Goal: Task Accomplishment & Management: Use online tool/utility

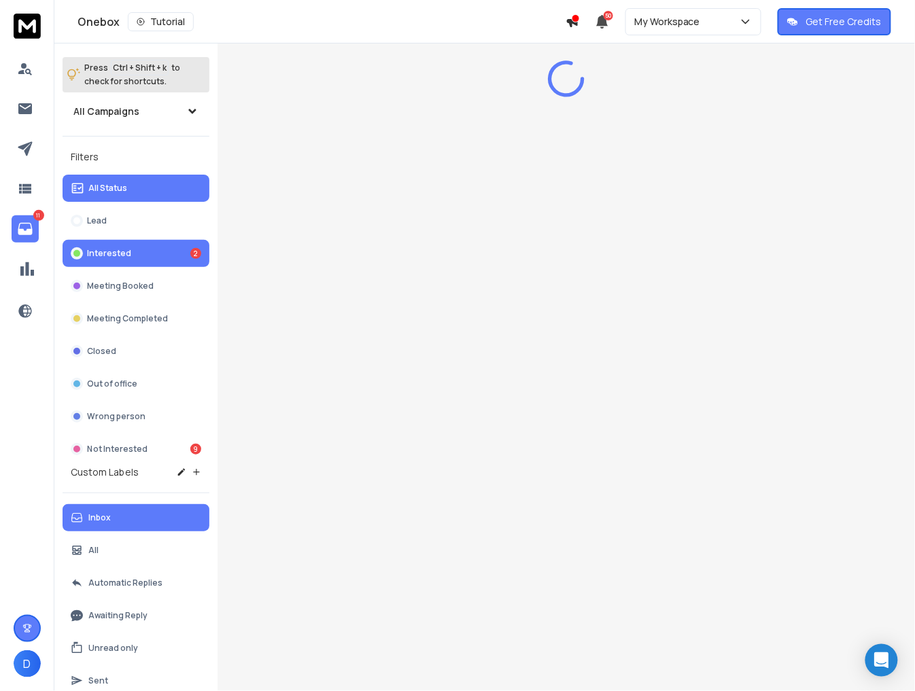
click at [126, 258] on button "Interested 2" at bounding box center [136, 253] width 147 height 27
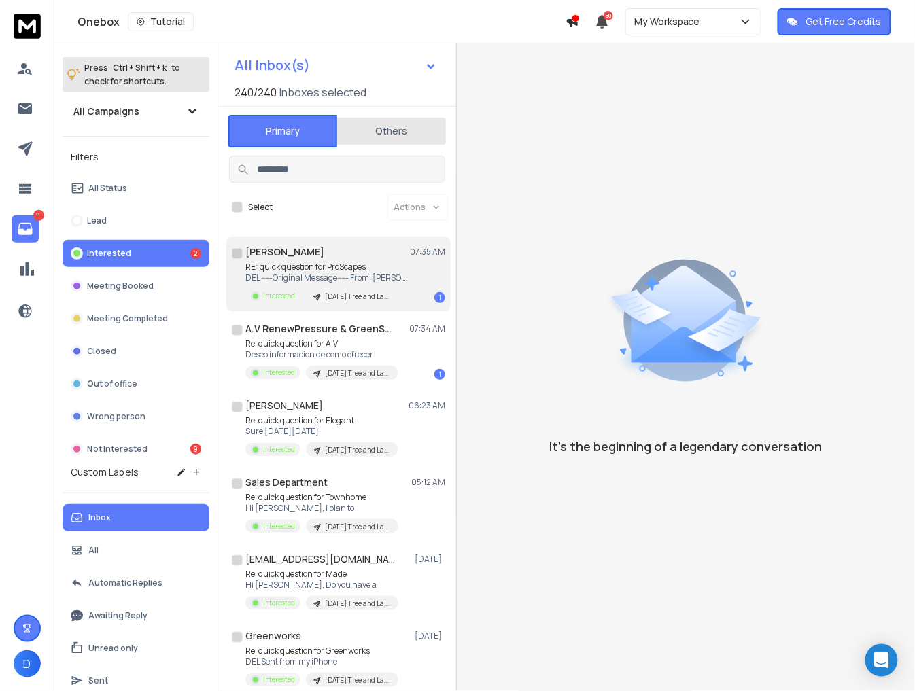
click at [283, 270] on p "RE: quick question for ProScapes" at bounding box center [326, 267] width 163 height 11
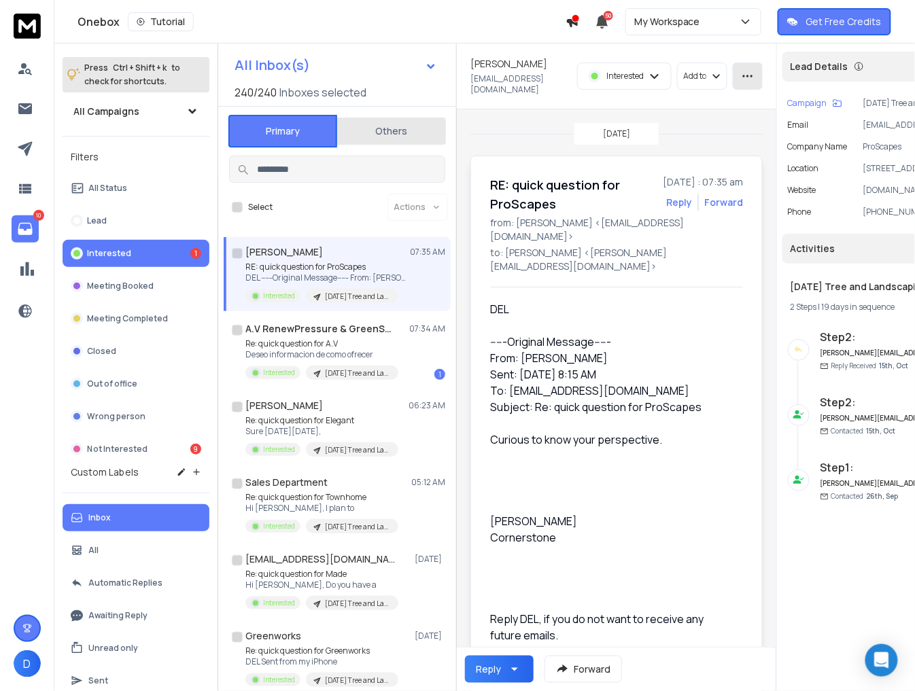
click at [753, 75] on icon "button" at bounding box center [748, 76] width 10 height 2
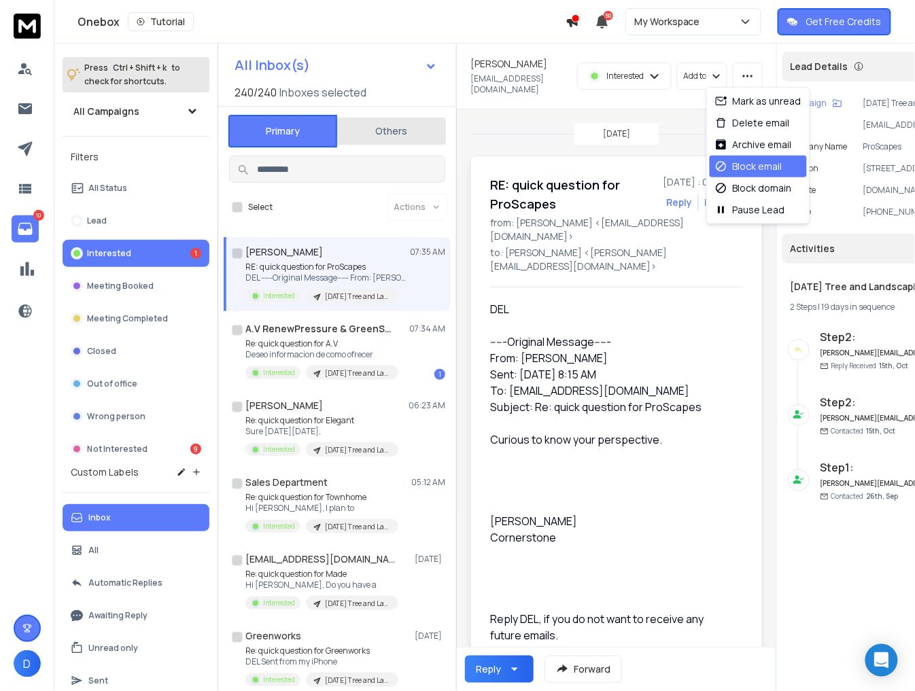
click at [767, 163] on div "Block email" at bounding box center [748, 167] width 67 height 14
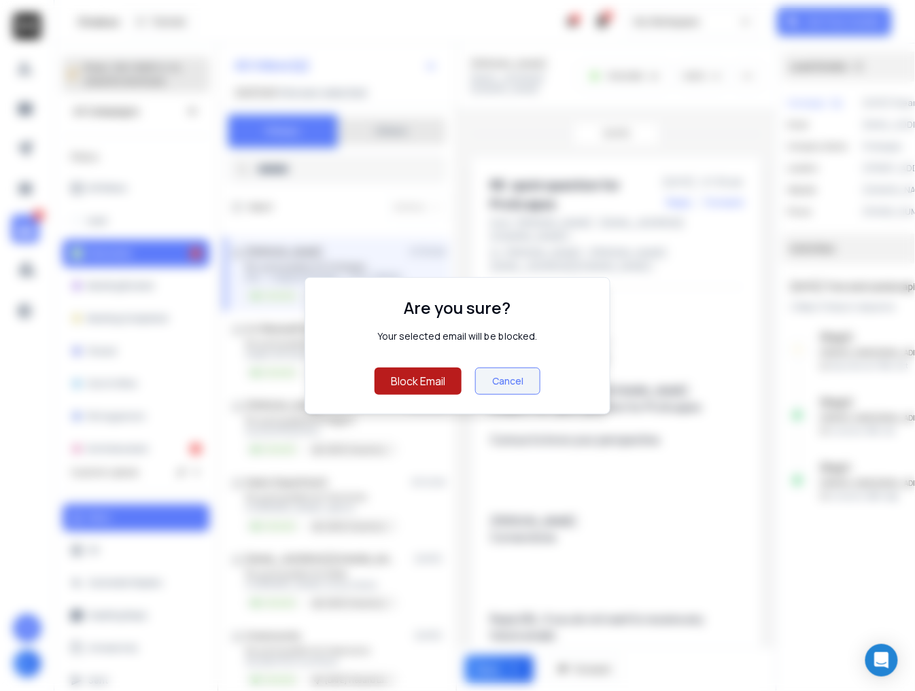
click at [438, 382] on button "Block Email" at bounding box center [417, 381] width 87 height 27
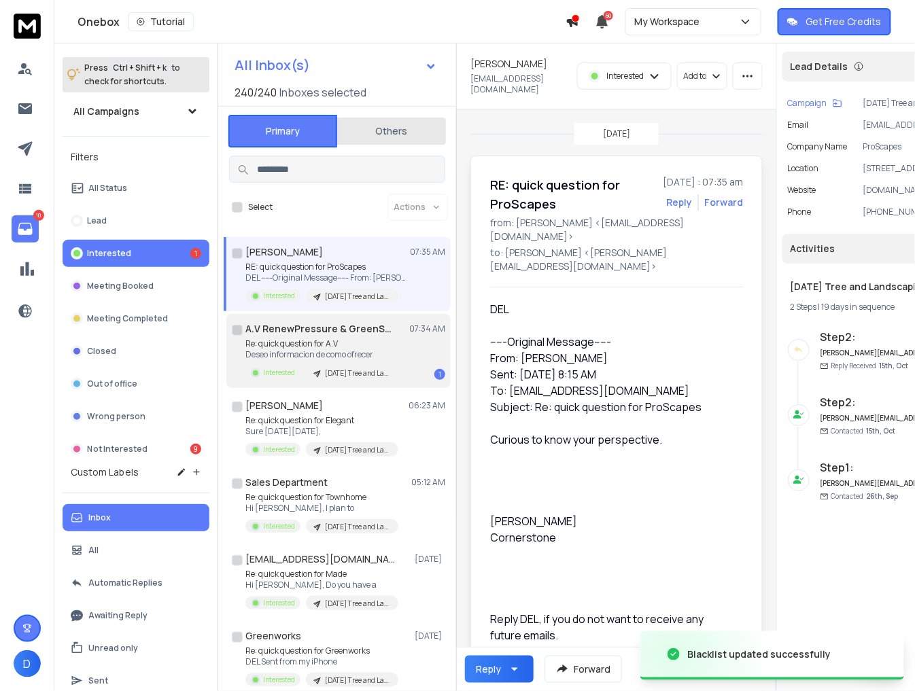
click at [369, 352] on p "Deseo informacion de como ofrecer" at bounding box center [321, 354] width 153 height 11
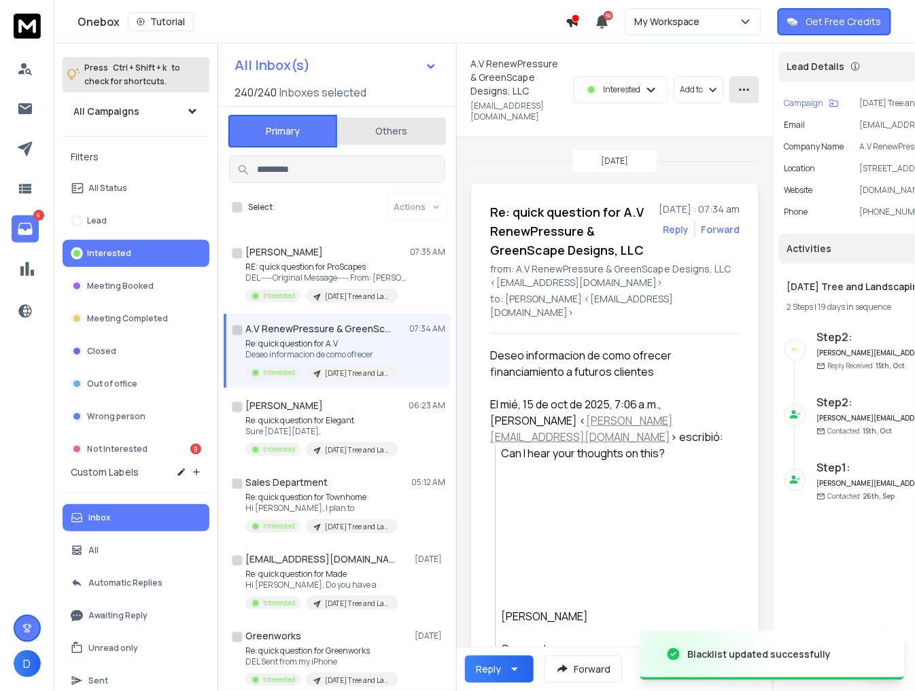
click at [750, 88] on icon "button" at bounding box center [744, 89] width 10 height 2
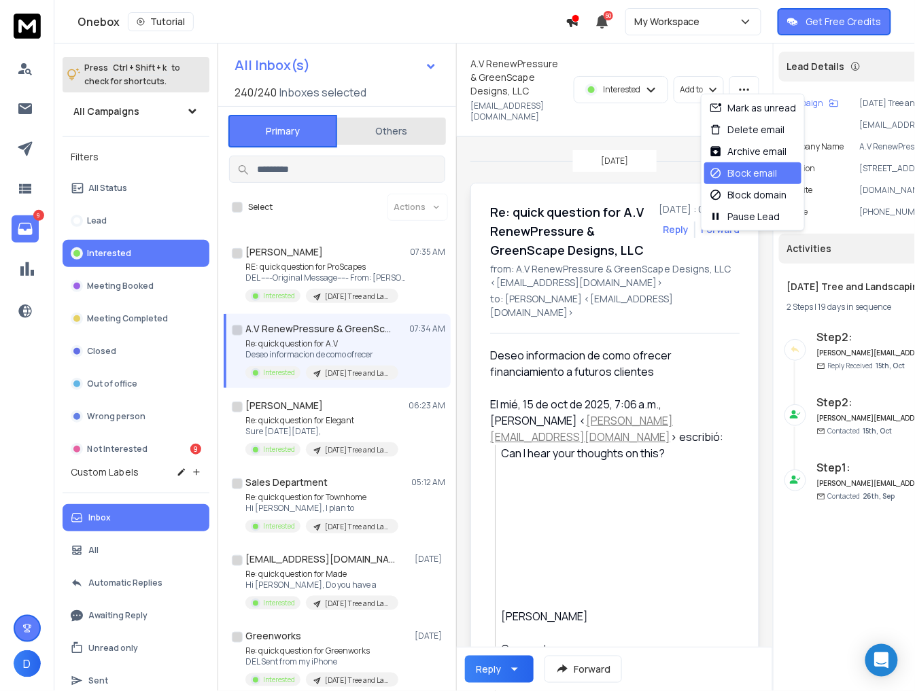
click at [750, 181] on div "Block email" at bounding box center [752, 173] width 97 height 22
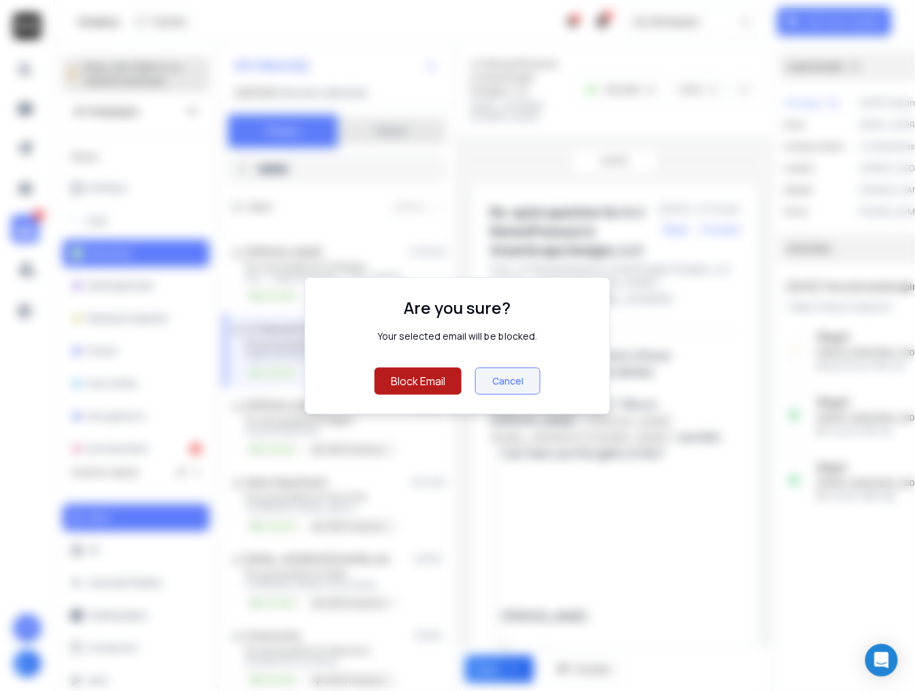
click at [411, 379] on button "Block Email" at bounding box center [417, 381] width 87 height 27
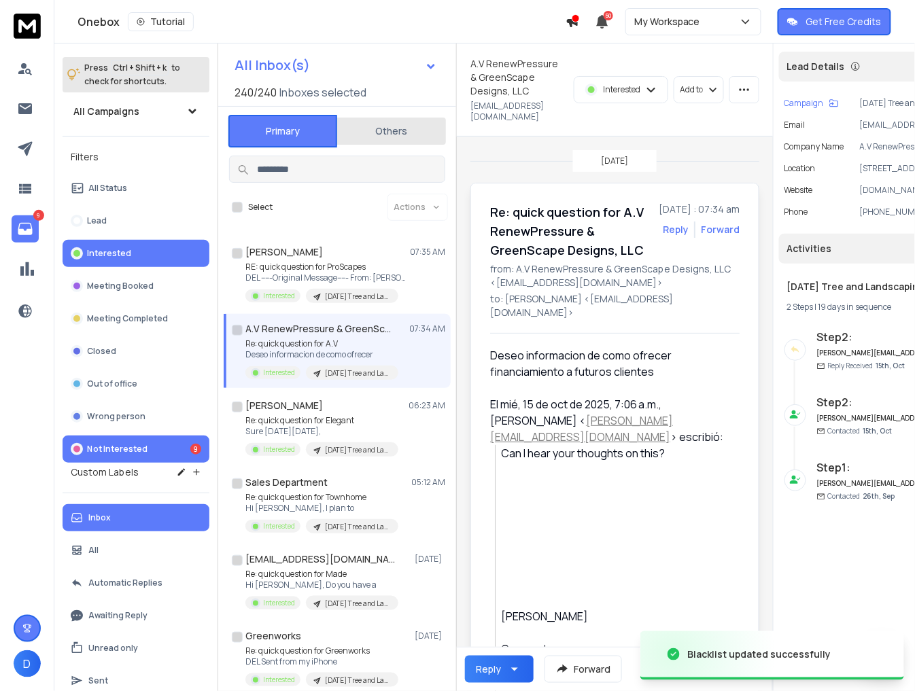
click at [129, 445] on p "Not Interested" at bounding box center [117, 449] width 60 height 11
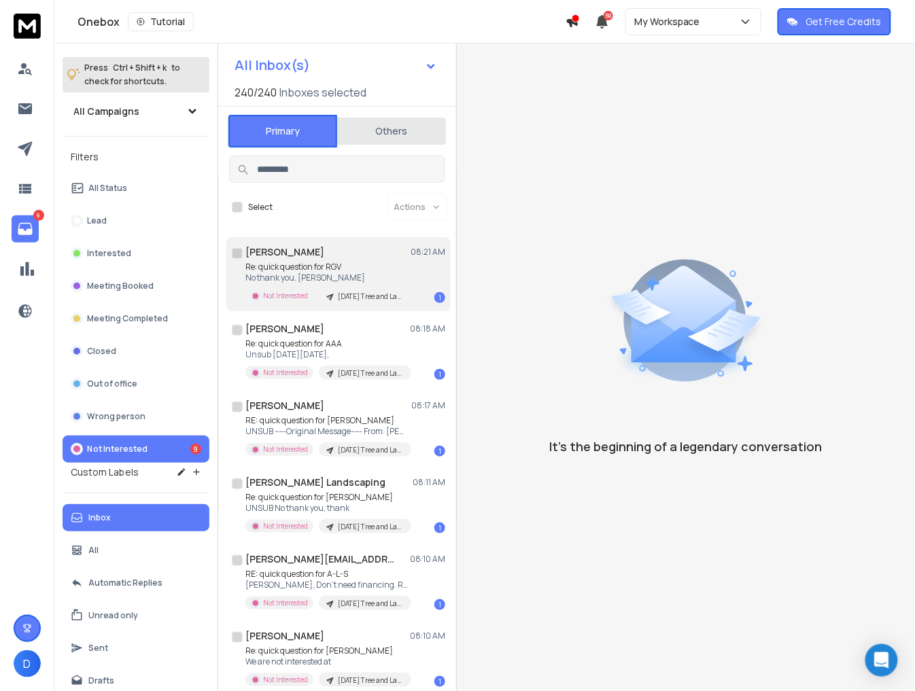
click at [385, 268] on p "Re: quick question for RGV" at bounding box center [326, 267] width 163 height 11
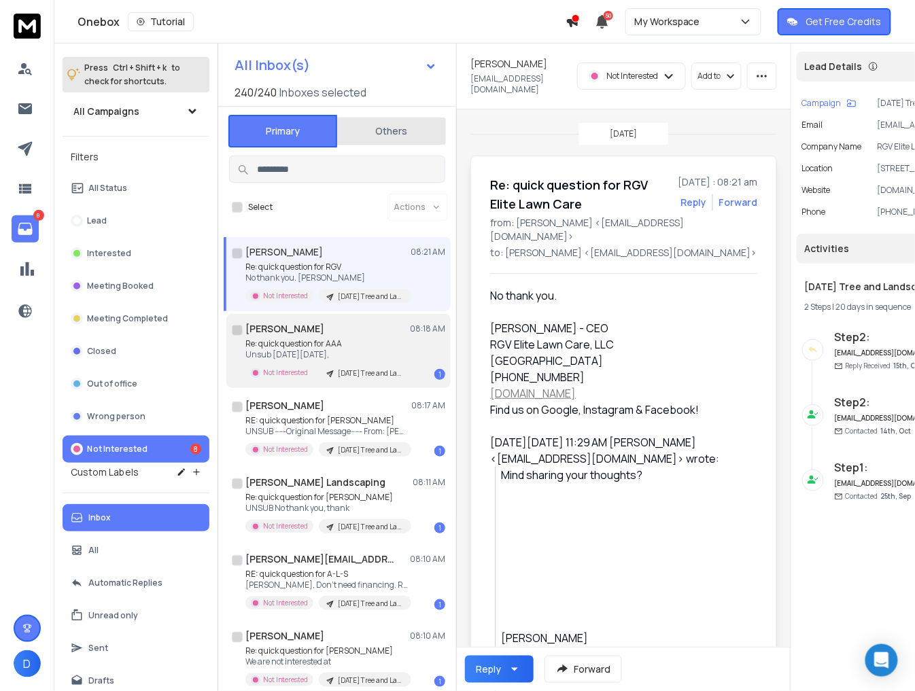
click at [393, 342] on p "Re: quick question for AAA" at bounding box center [326, 343] width 163 height 11
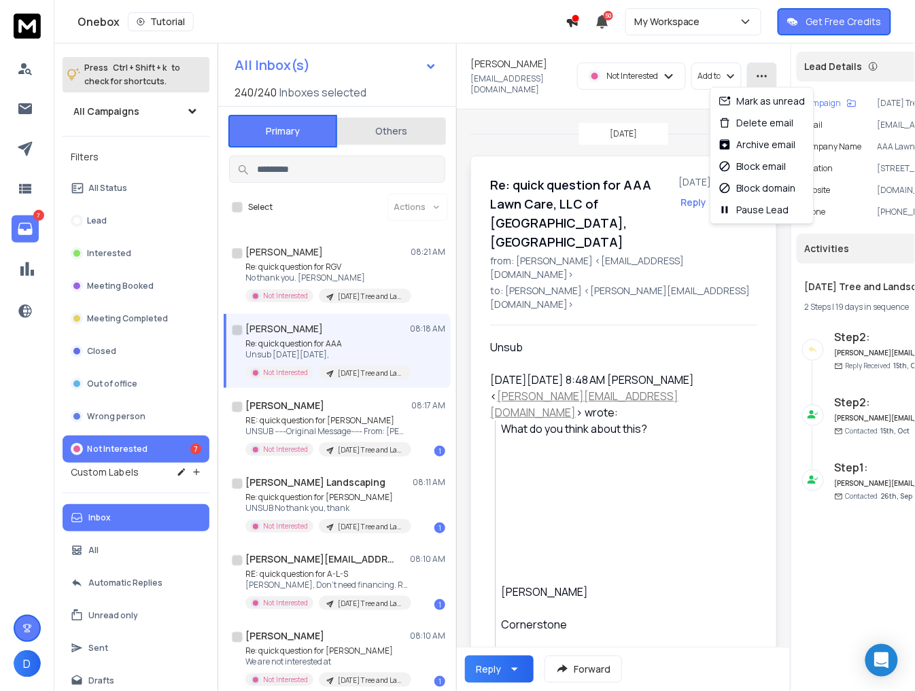
click at [768, 70] on icon "button" at bounding box center [762, 76] width 12 height 12
click at [753, 161] on div "Block email" at bounding box center [751, 167] width 67 height 14
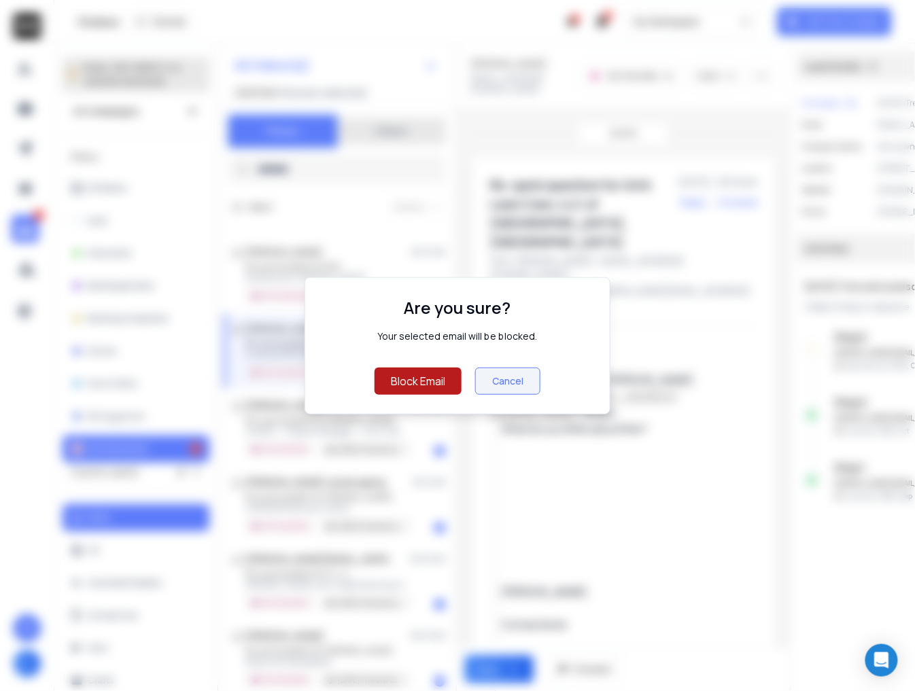
click at [432, 383] on button "Block Email" at bounding box center [417, 381] width 87 height 27
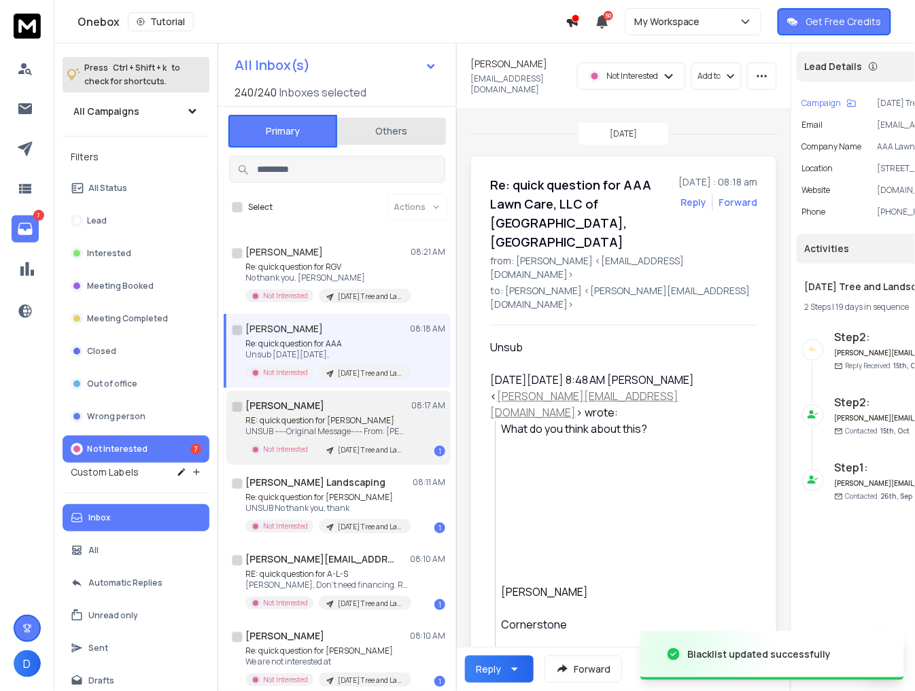
click at [367, 422] on p "RE: quick question for [PERSON_NAME]" at bounding box center [326, 420] width 163 height 11
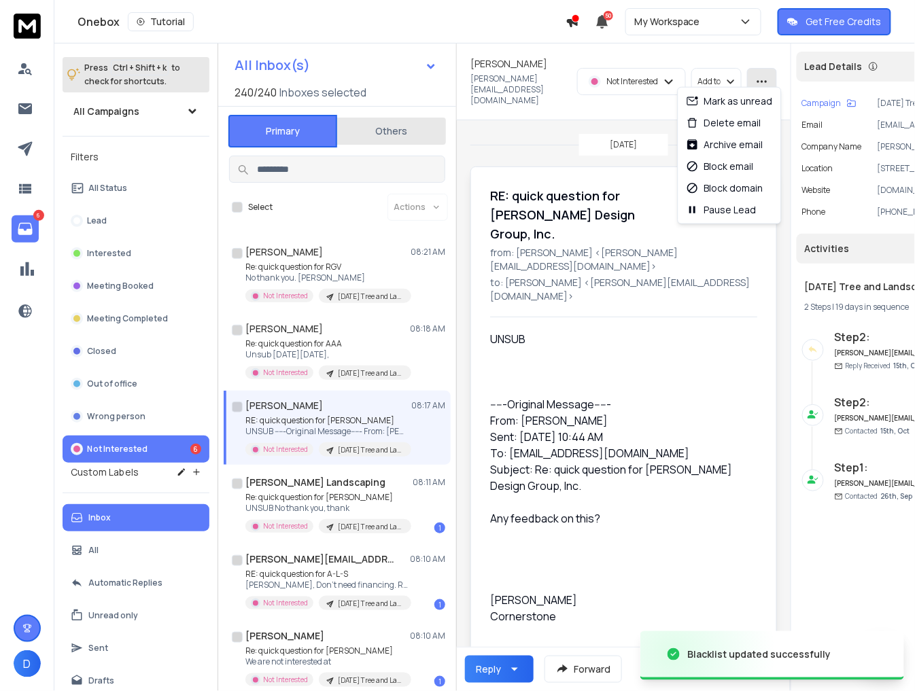
click at [768, 75] on icon "button" at bounding box center [762, 81] width 12 height 12
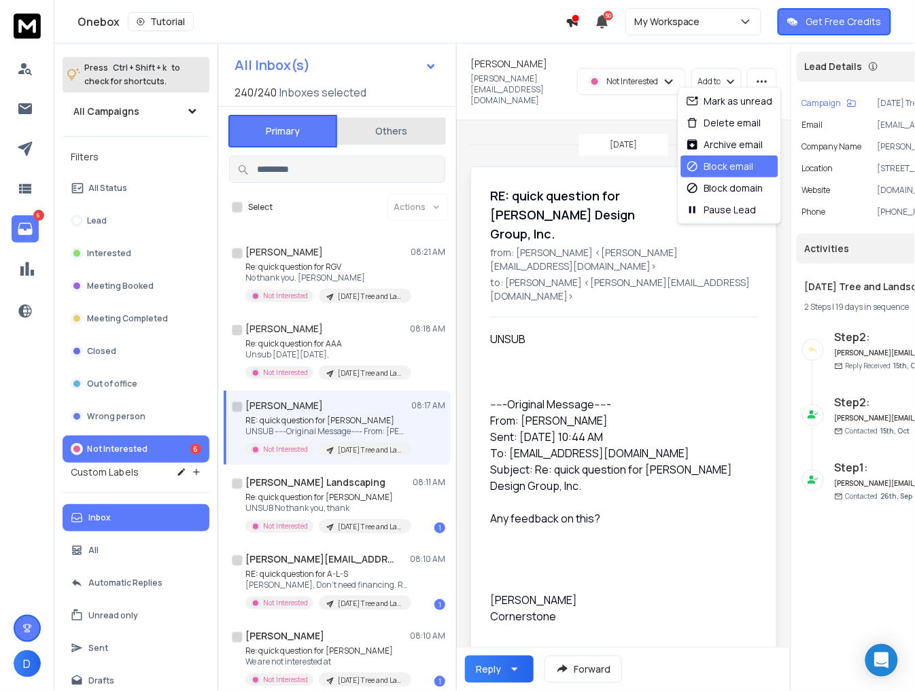
click at [736, 165] on div "Block email" at bounding box center [719, 167] width 67 height 14
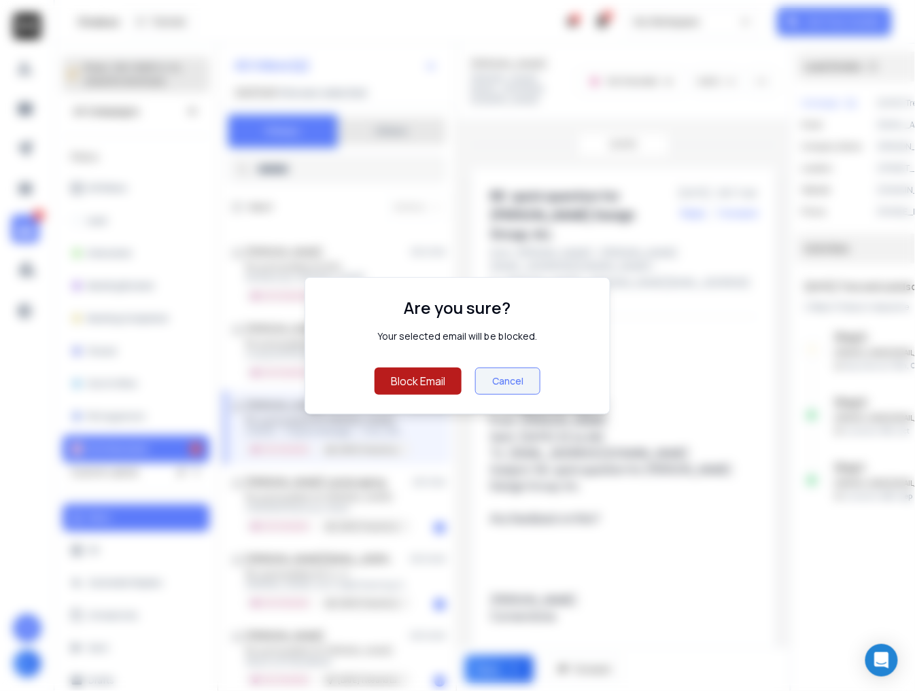
click at [419, 381] on button "Block Email" at bounding box center [417, 381] width 87 height 27
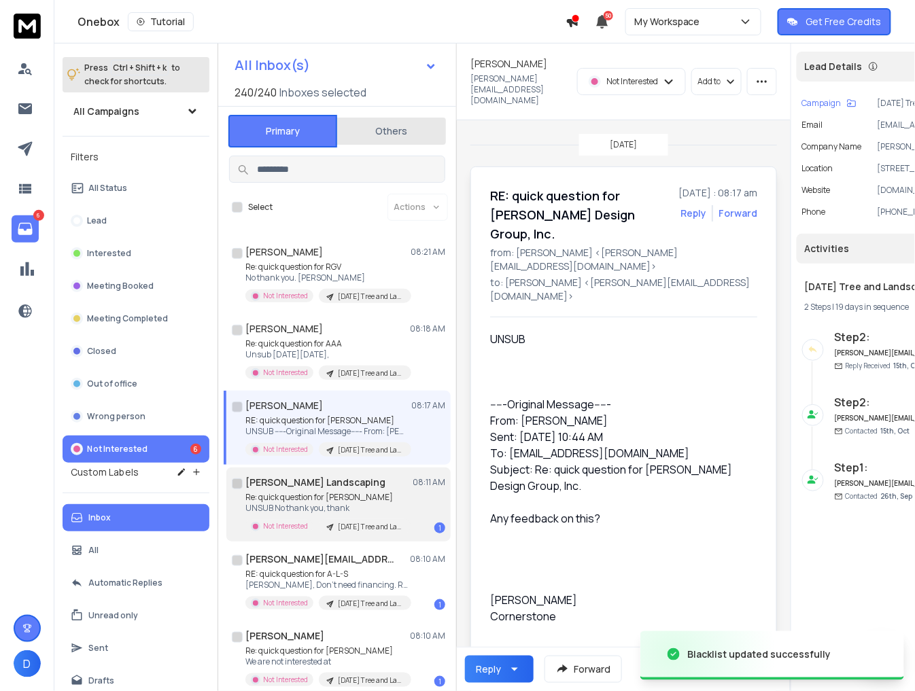
click at [358, 498] on p "Re: quick question for [PERSON_NAME]" at bounding box center [326, 497] width 163 height 11
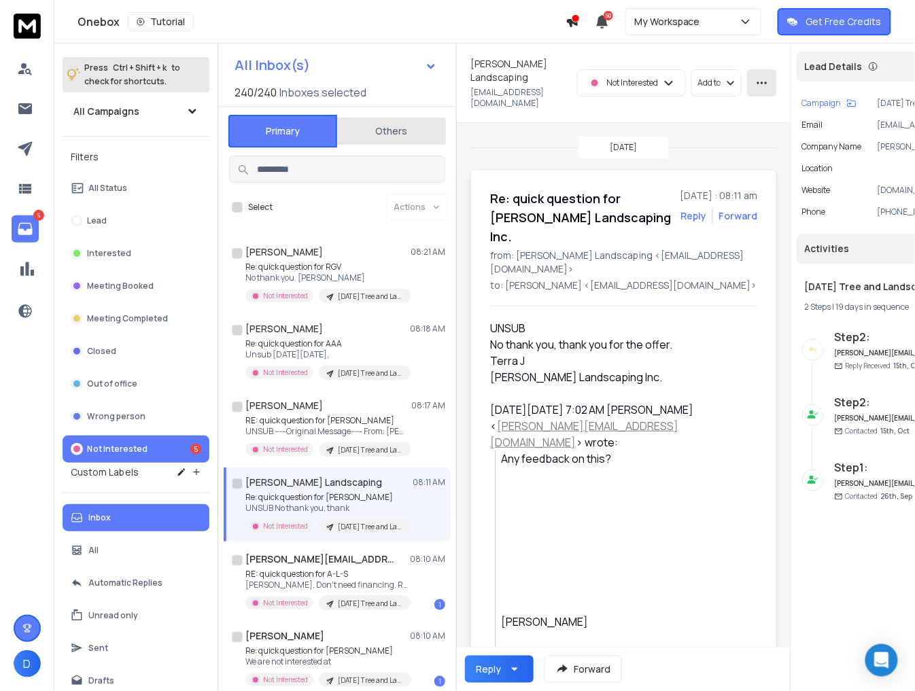
click at [767, 82] on icon "button" at bounding box center [762, 83] width 10 height 2
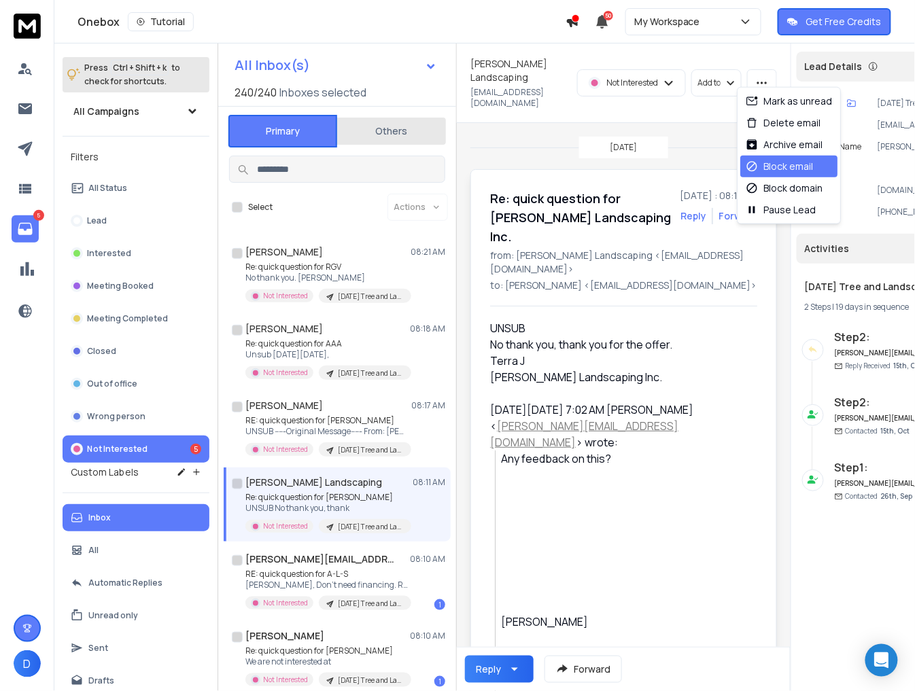
click at [781, 169] on div "Block email" at bounding box center [778, 167] width 67 height 14
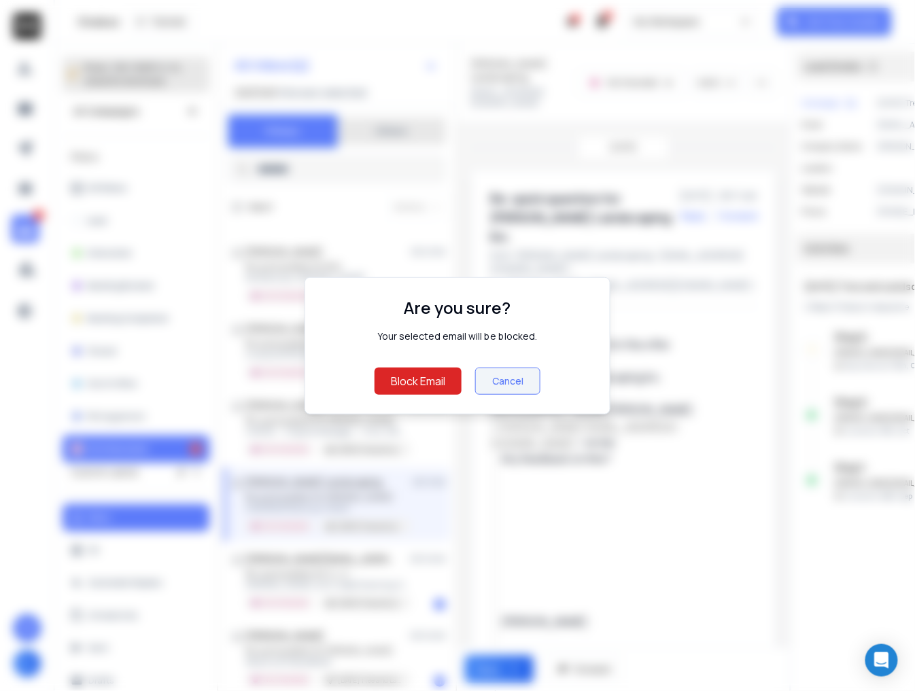
drag, startPoint x: 412, startPoint y: 383, endPoint x: 529, endPoint y: 419, distance: 121.7
click at [419, 385] on button "Block Email" at bounding box center [417, 381] width 87 height 27
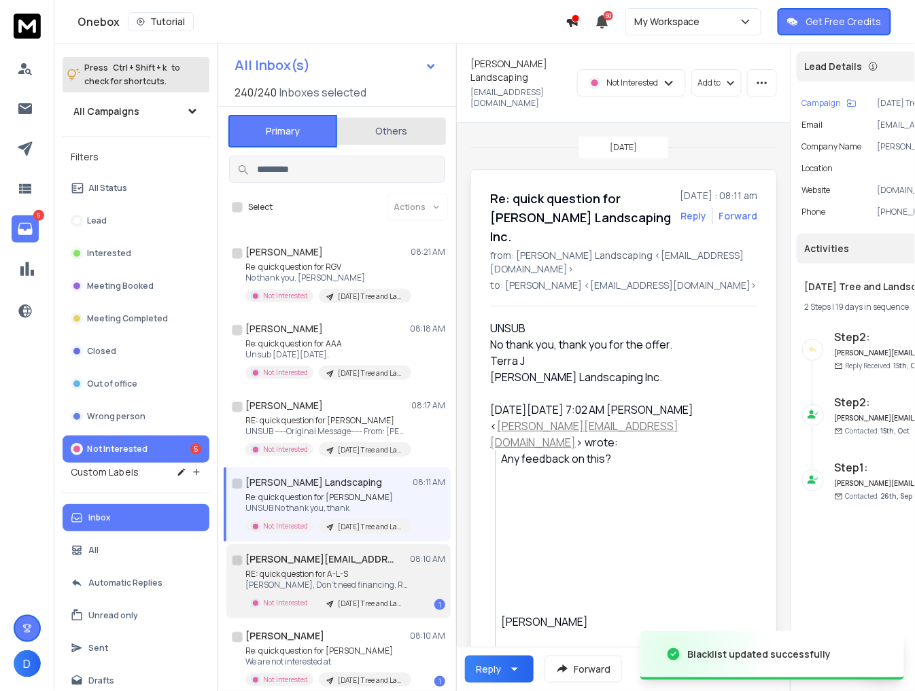
click at [376, 592] on div "RE: quick question for A-L-S [PERSON_NAME], Don’t need financing. Respectfully,…" at bounding box center [328, 589] width 166 height 41
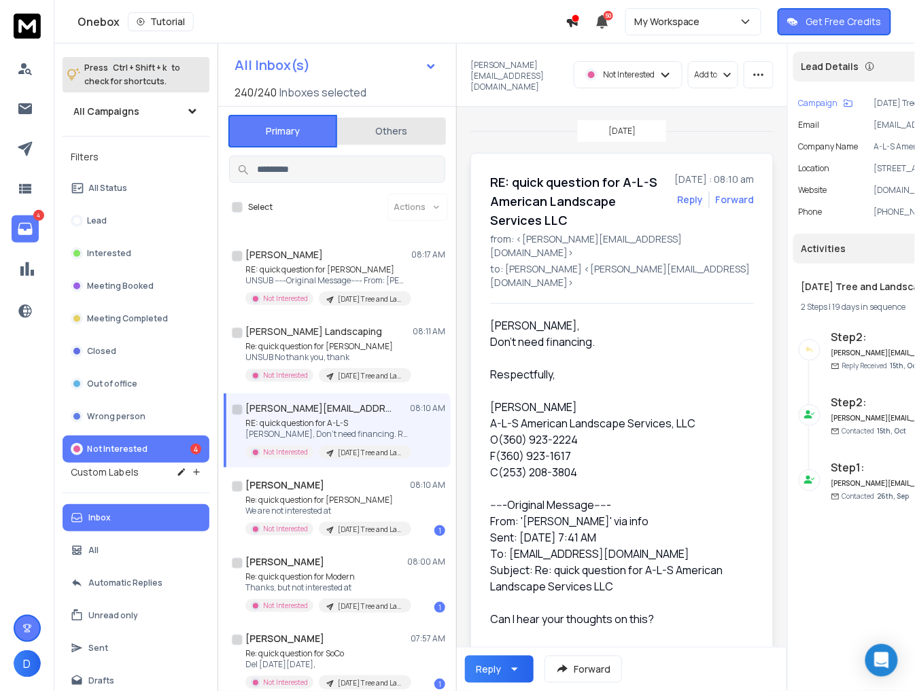
scroll to position [226, 0]
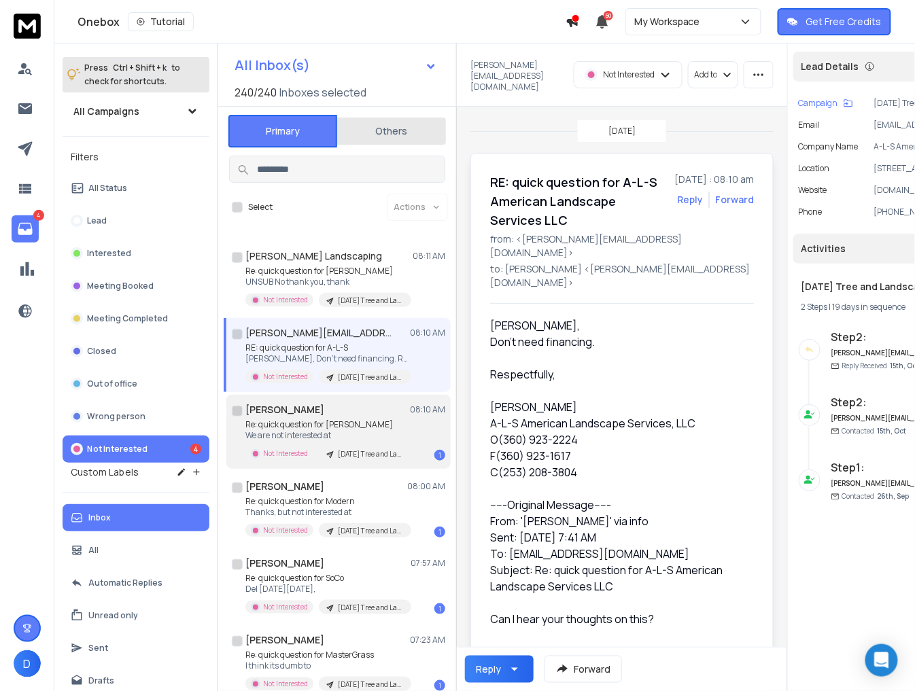
click at [365, 429] on p "Re: quick question for [PERSON_NAME]" at bounding box center [326, 424] width 163 height 11
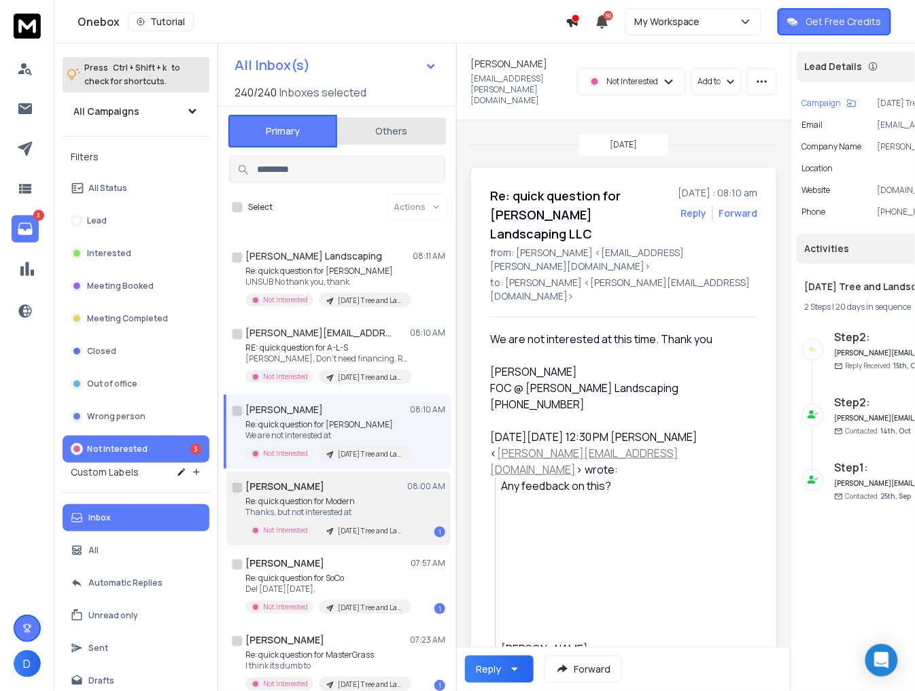
click at [345, 497] on p "Re: quick question for Modern" at bounding box center [326, 501] width 163 height 11
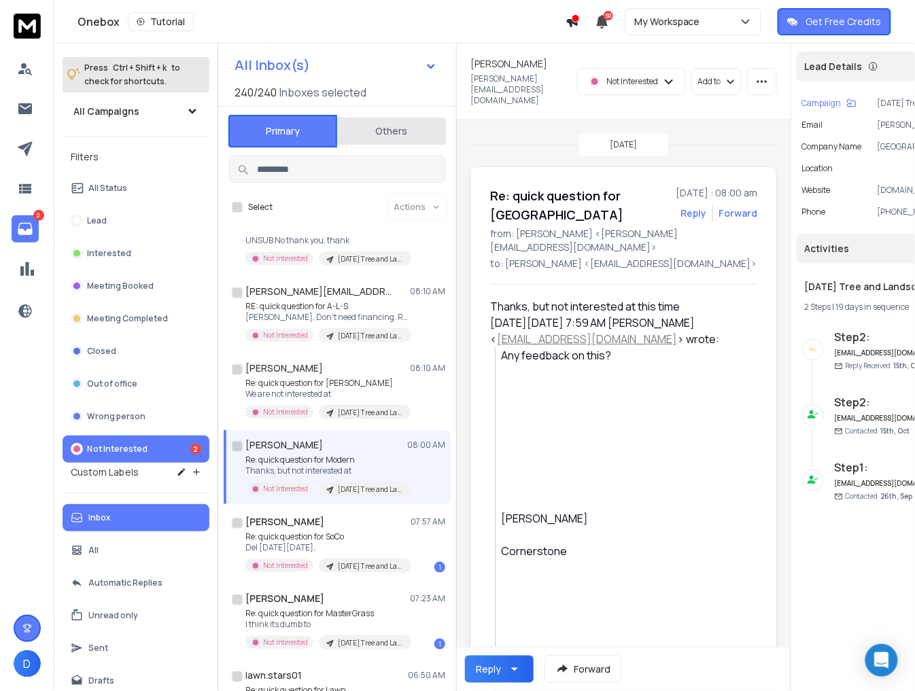
scroll to position [302, 0]
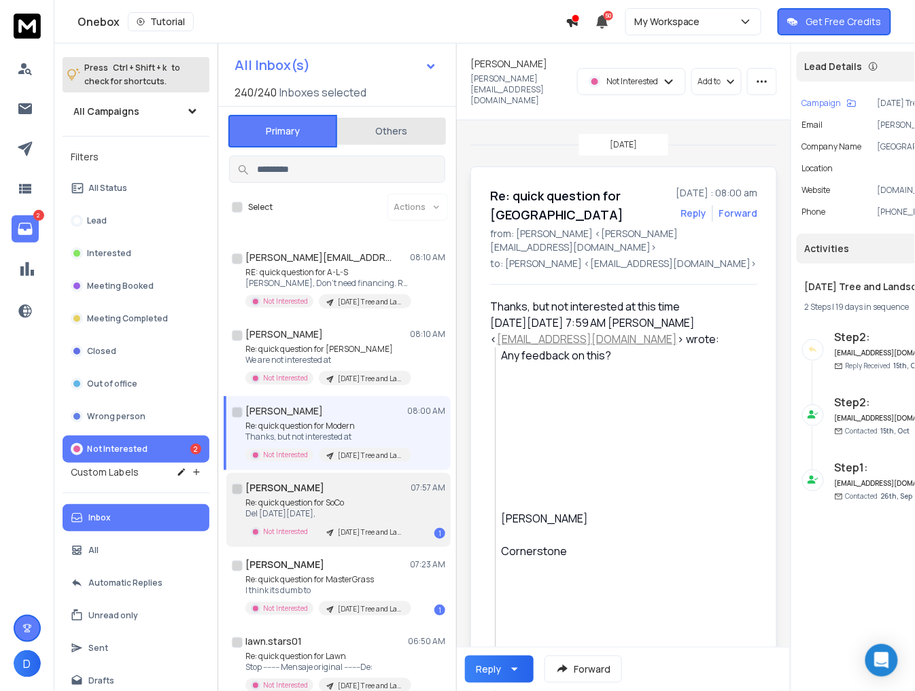
click at [358, 499] on p "Re: quick question for SoCo" at bounding box center [326, 502] width 163 height 11
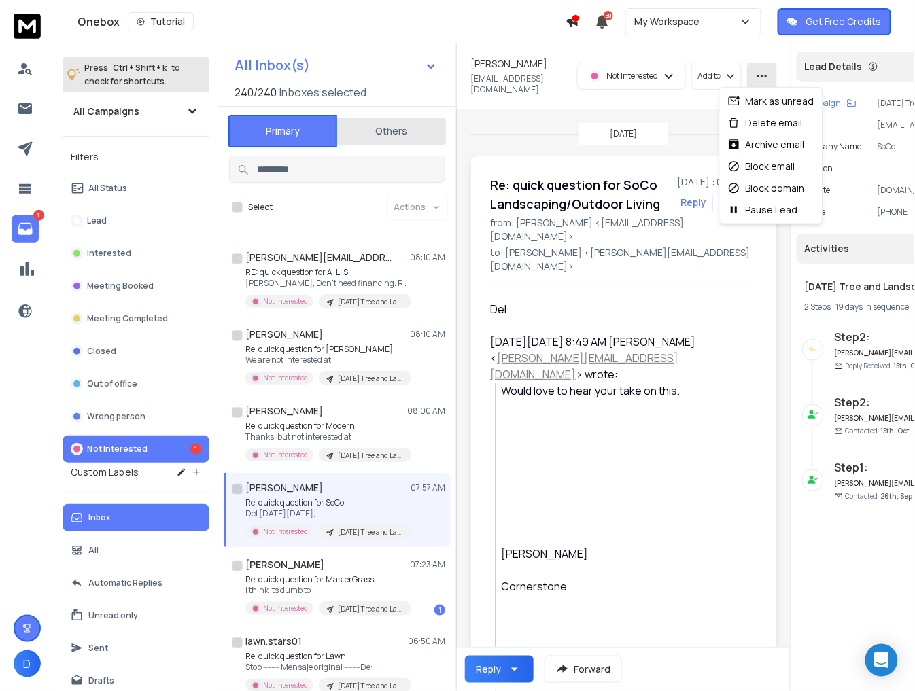
click at [768, 71] on icon "button" at bounding box center [762, 76] width 12 height 12
click at [786, 164] on div "Block email" at bounding box center [761, 167] width 67 height 14
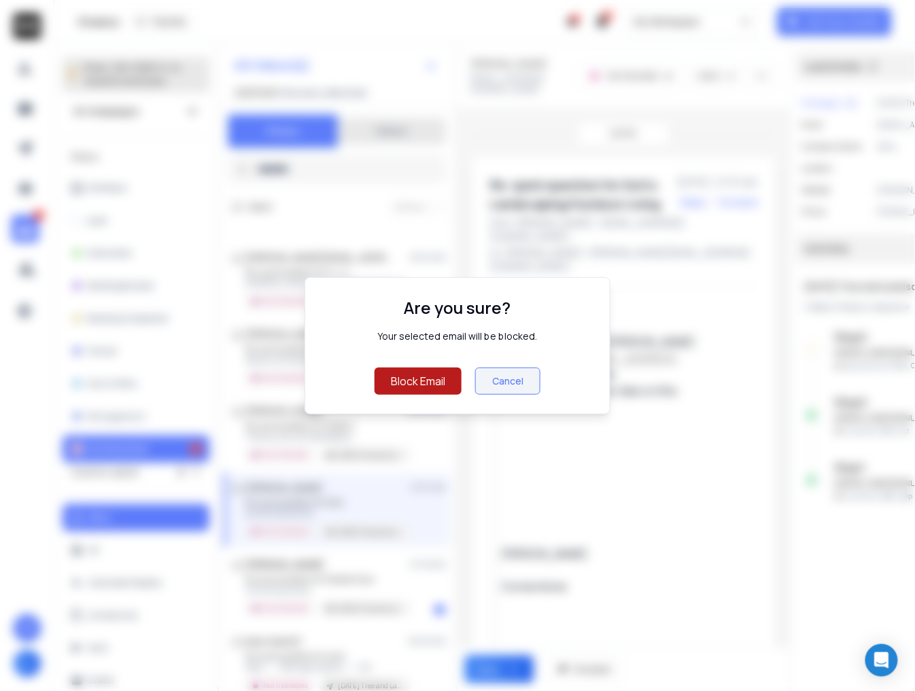
drag, startPoint x: 430, startPoint y: 381, endPoint x: 473, endPoint y: 369, distance: 44.5
click at [431, 381] on button "Block Email" at bounding box center [417, 381] width 87 height 27
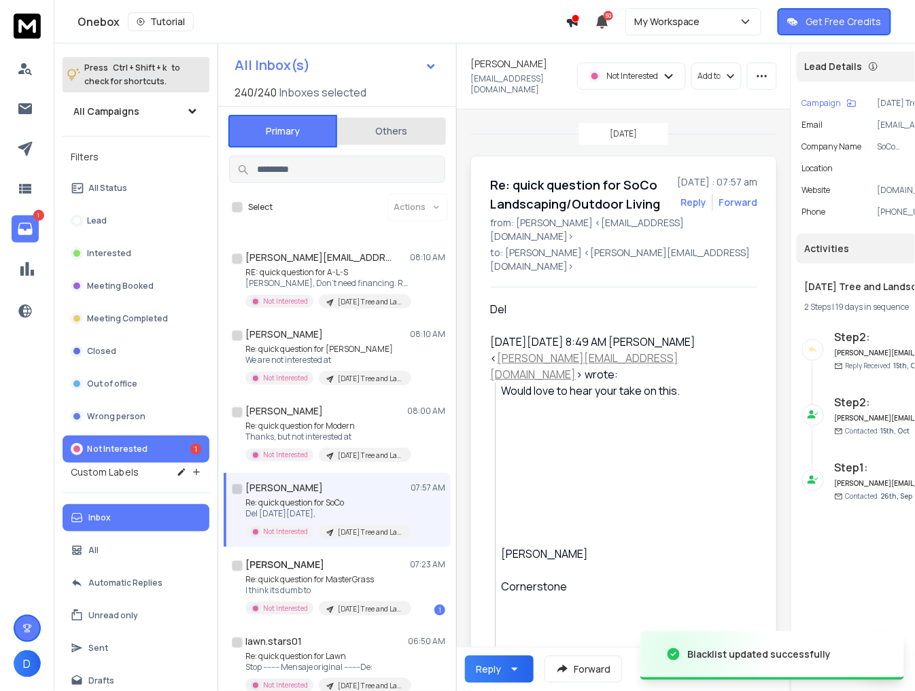
scroll to position [377, 0]
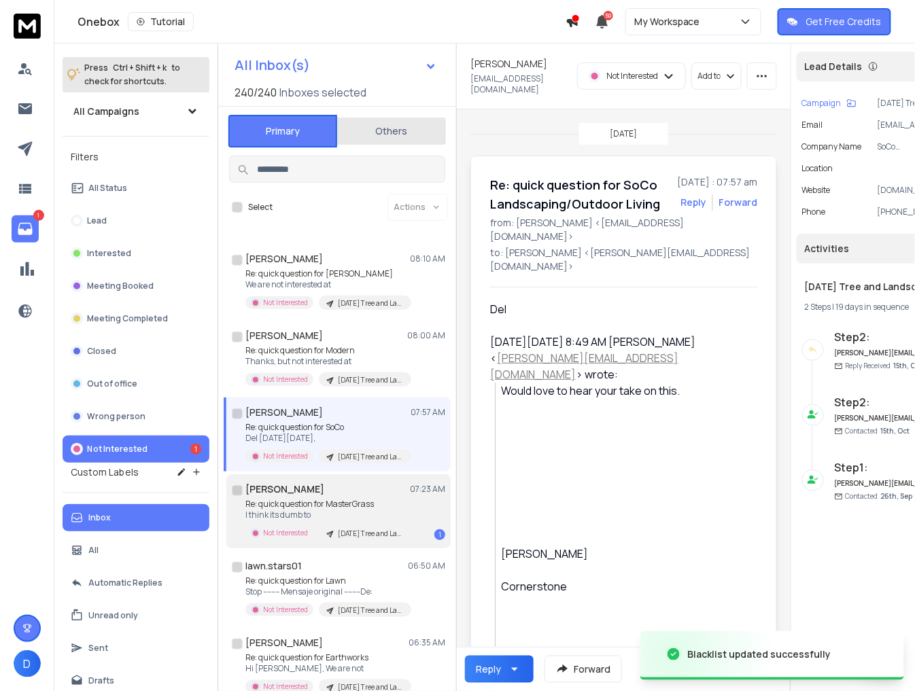
click at [344, 493] on div "[PERSON_NAME] 07:23 AM" at bounding box center [345, 489] width 200 height 14
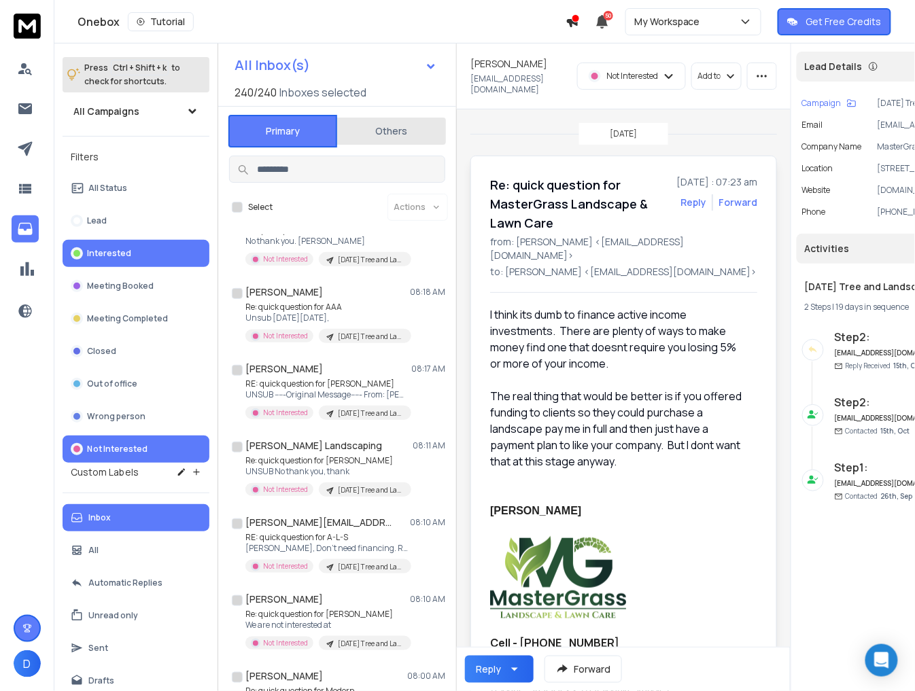
scroll to position [0, 0]
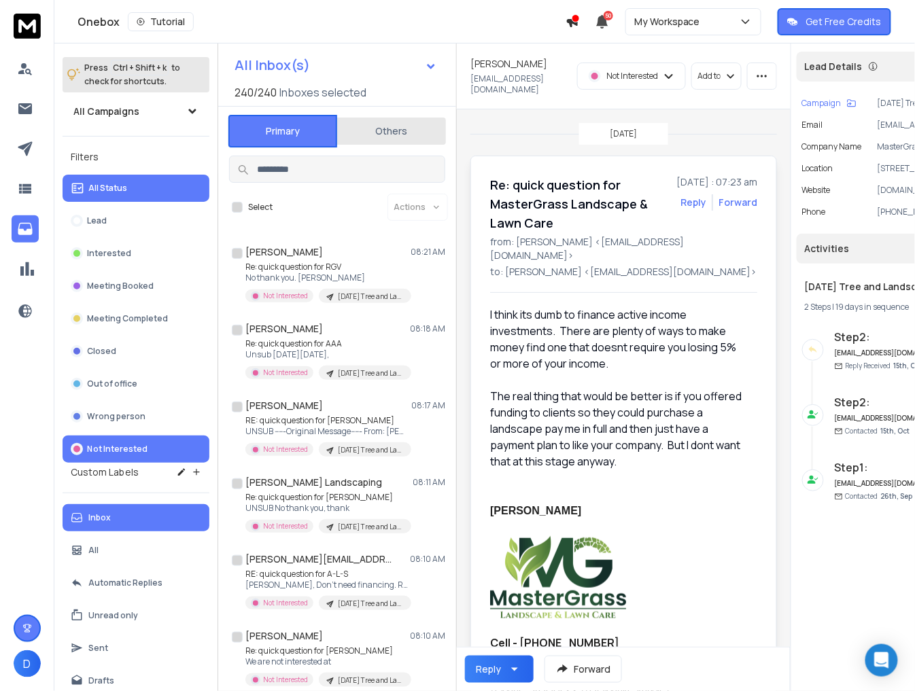
click at [99, 191] on p "All Status" at bounding box center [107, 188] width 39 height 11
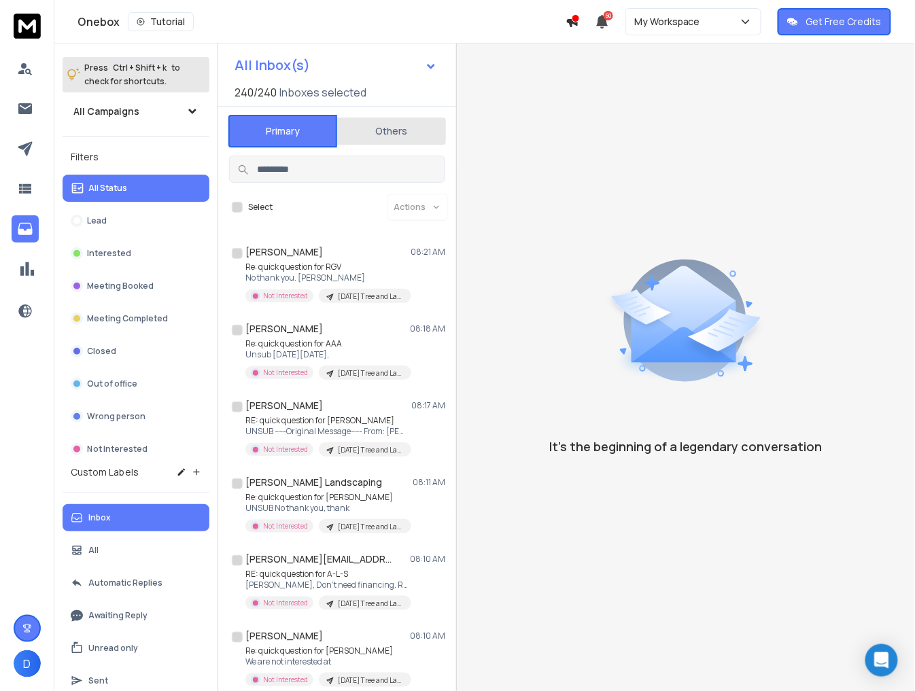
click at [340, 169] on input at bounding box center [337, 169] width 216 height 27
paste input "**********"
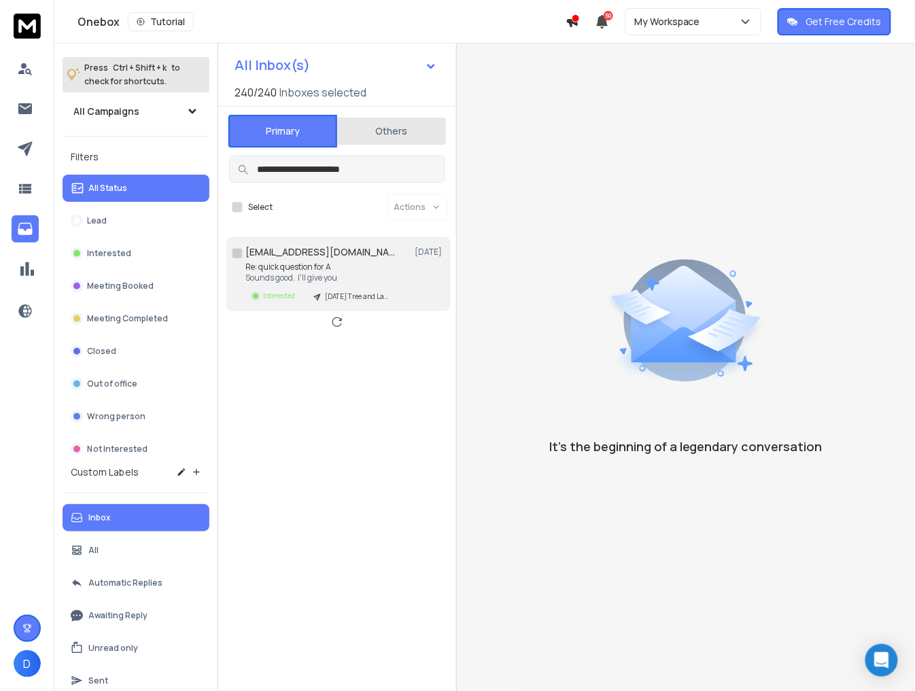
type input "**********"
click at [313, 273] on p "Sounds good. I'll give you" at bounding box center [321, 278] width 153 height 11
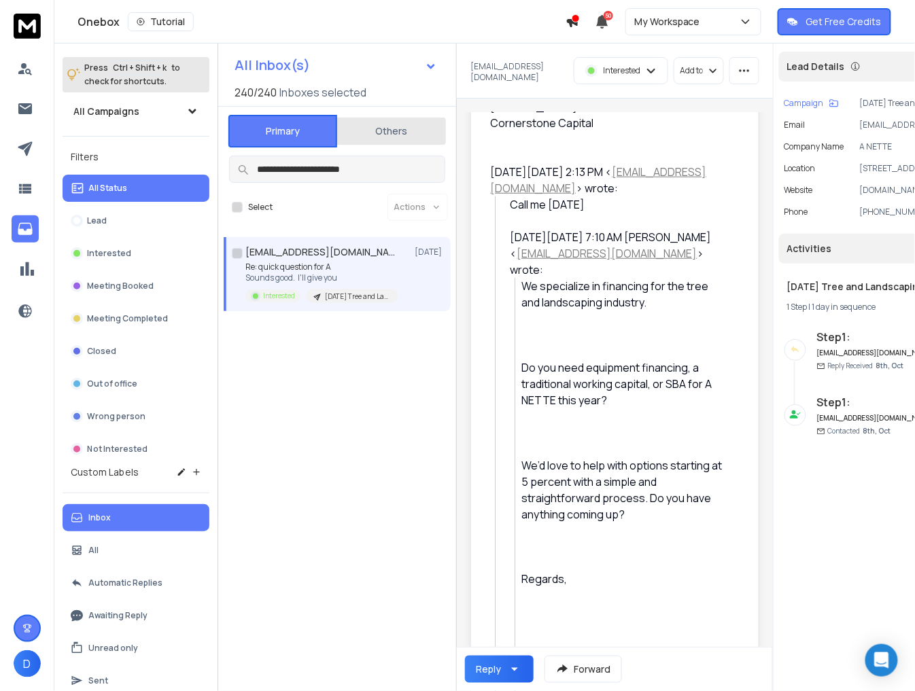
scroll to position [226, 0]
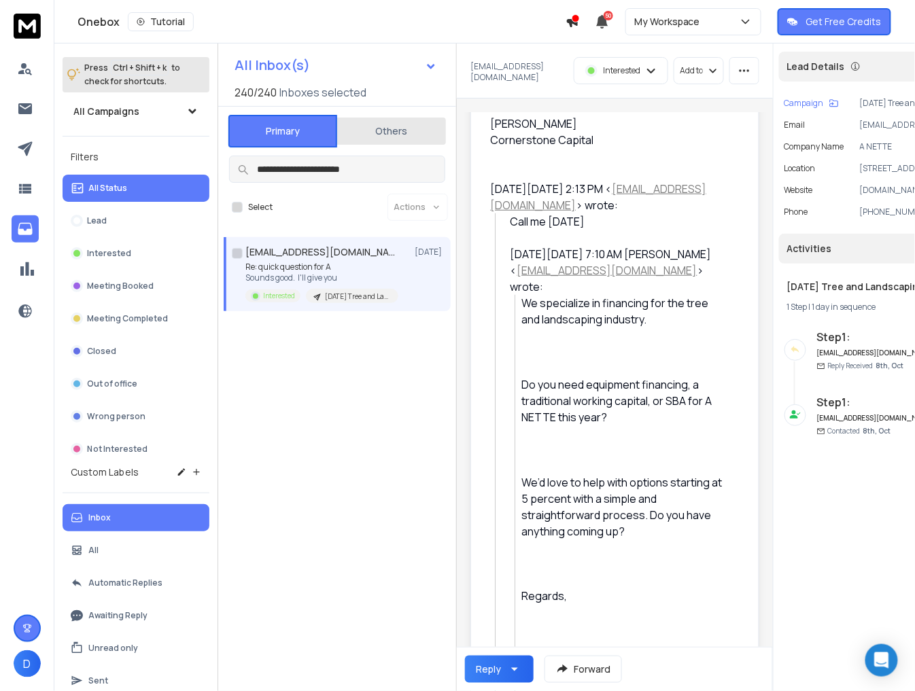
click at [759, 328] on div "Re: quick question for A NETTE [DATE] : 02:16 pm Reply Forward from: [PERSON_NA…" at bounding box center [614, 570] width 289 height 1304
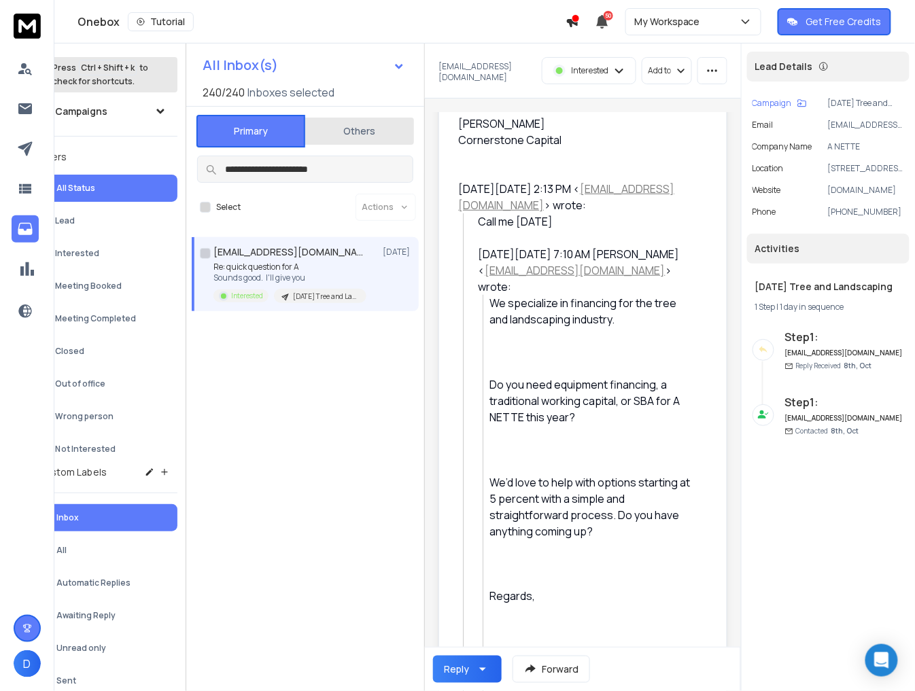
scroll to position [0, 72]
click at [291, 166] on input "**********" at bounding box center [305, 169] width 216 height 27
drag, startPoint x: 309, startPoint y: 165, endPoint x: 118, endPoint y: 169, distance: 191.0
click at [118, 169] on div "**********" at bounding box center [452, 388] width 860 height 691
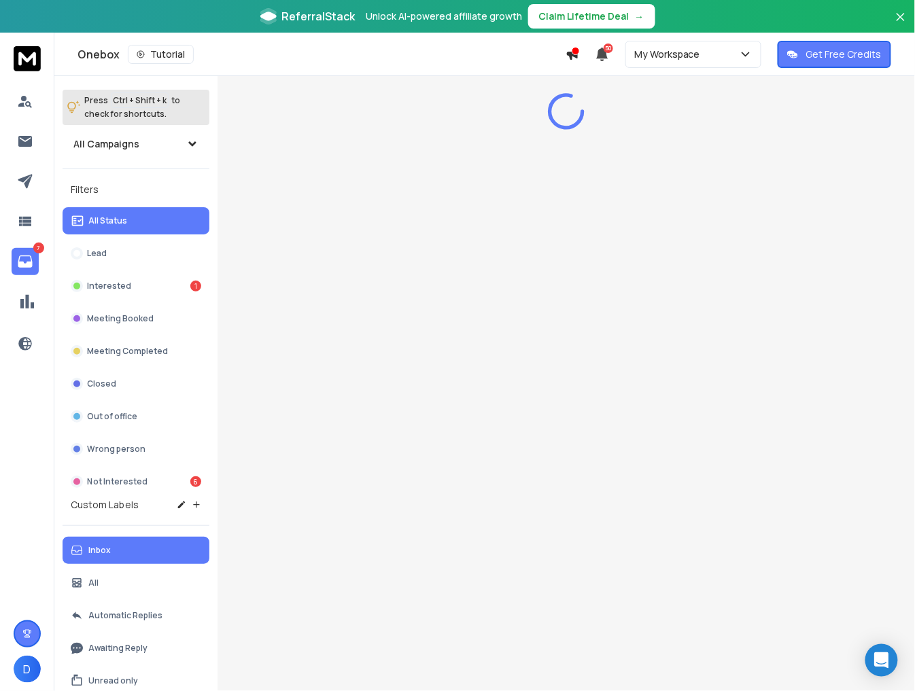
click at [898, 15] on icon "Close banner" at bounding box center [900, 17] width 12 height 12
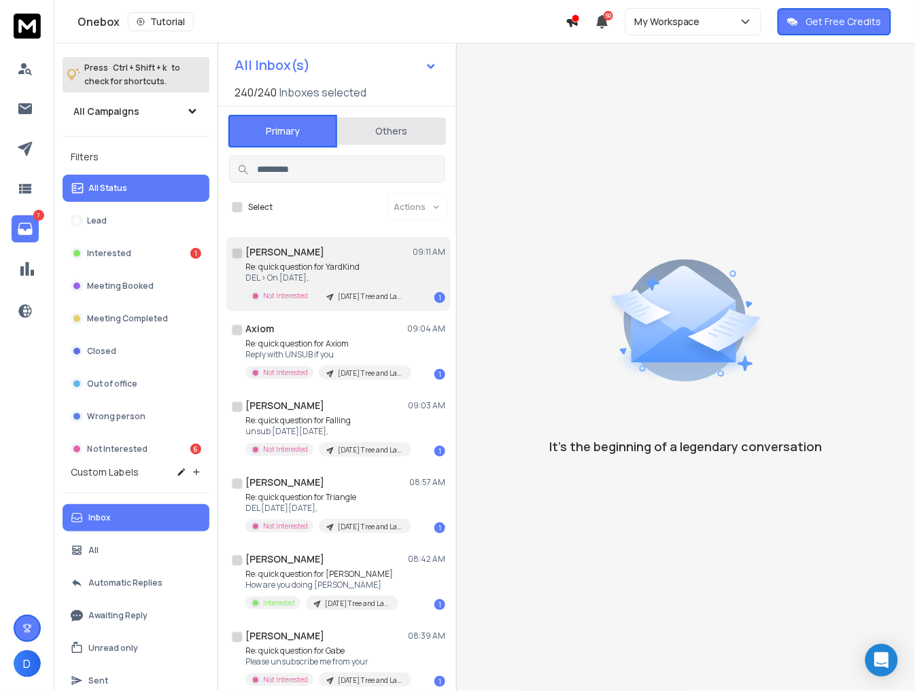
click at [334, 262] on p "Re: quick question for YardKind" at bounding box center [326, 267] width 163 height 11
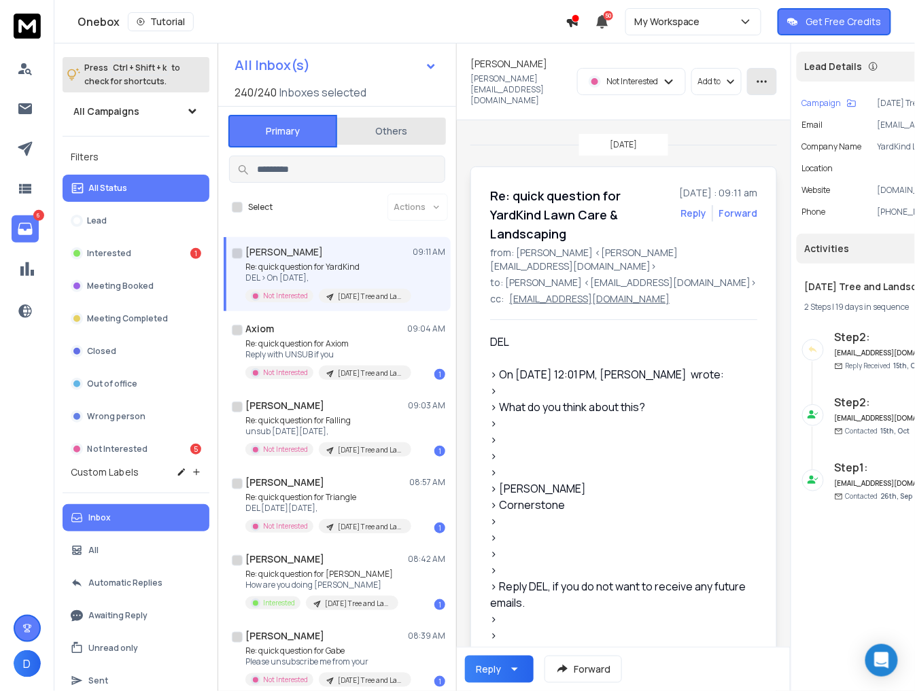
click at [765, 75] on icon "button" at bounding box center [762, 81] width 12 height 12
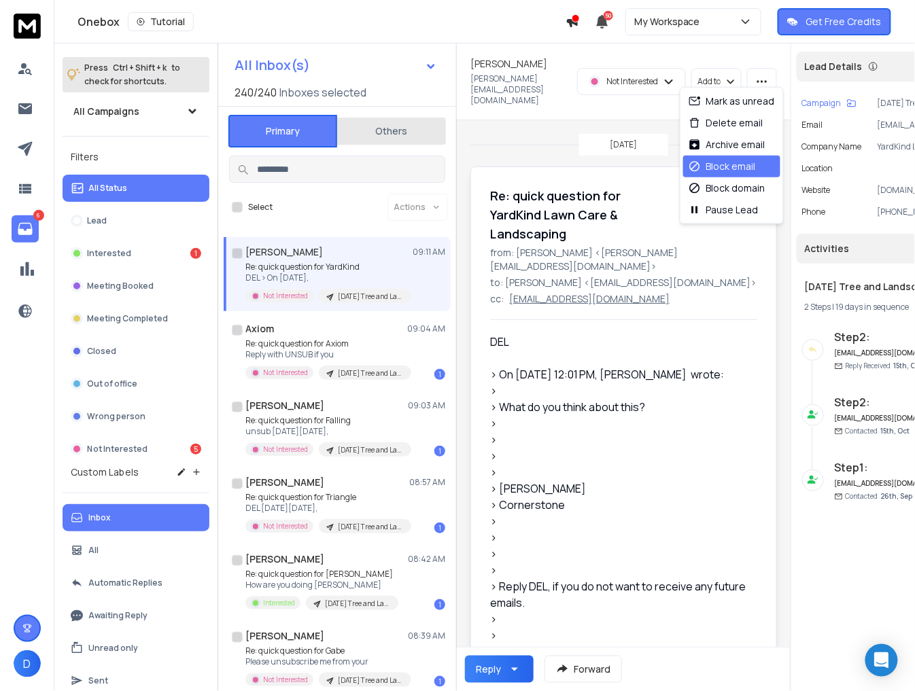
click at [743, 164] on div "Block email" at bounding box center [721, 167] width 67 height 14
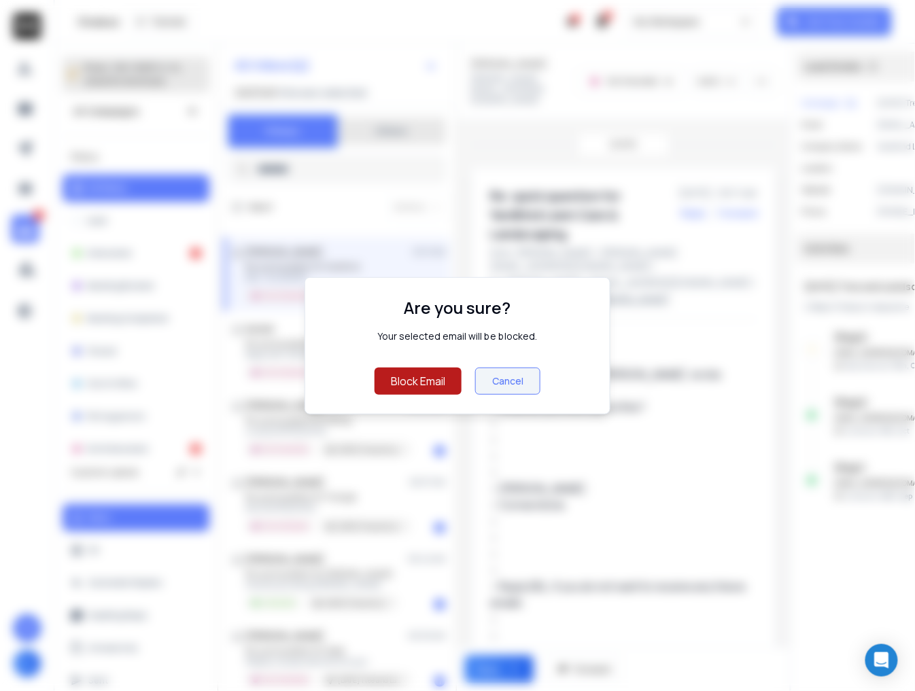
click at [432, 381] on button "Block Email" at bounding box center [417, 381] width 87 height 27
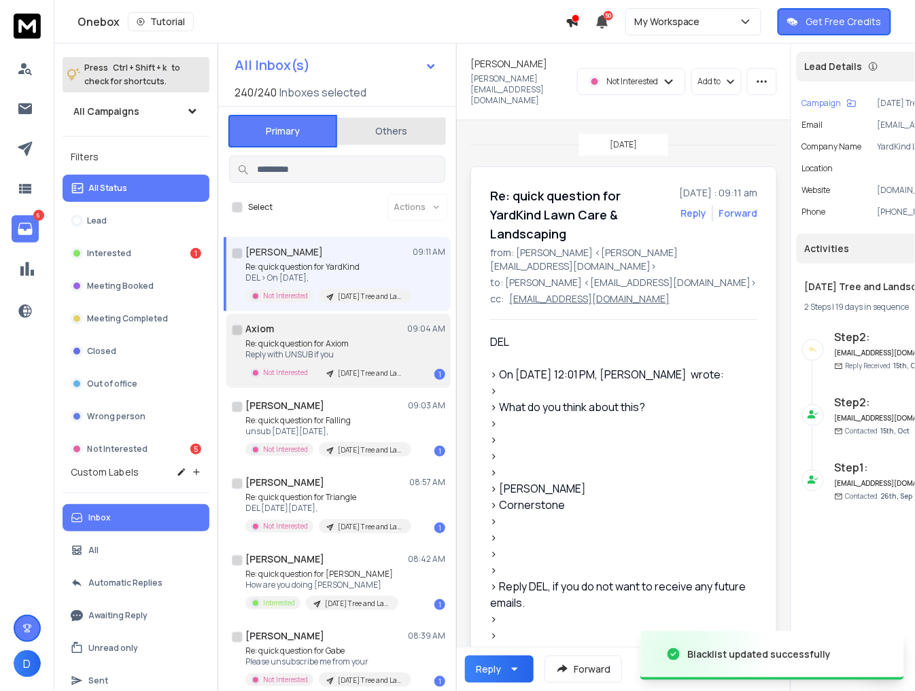
click at [340, 333] on div "Axiom 09:04 AM" at bounding box center [345, 329] width 200 height 14
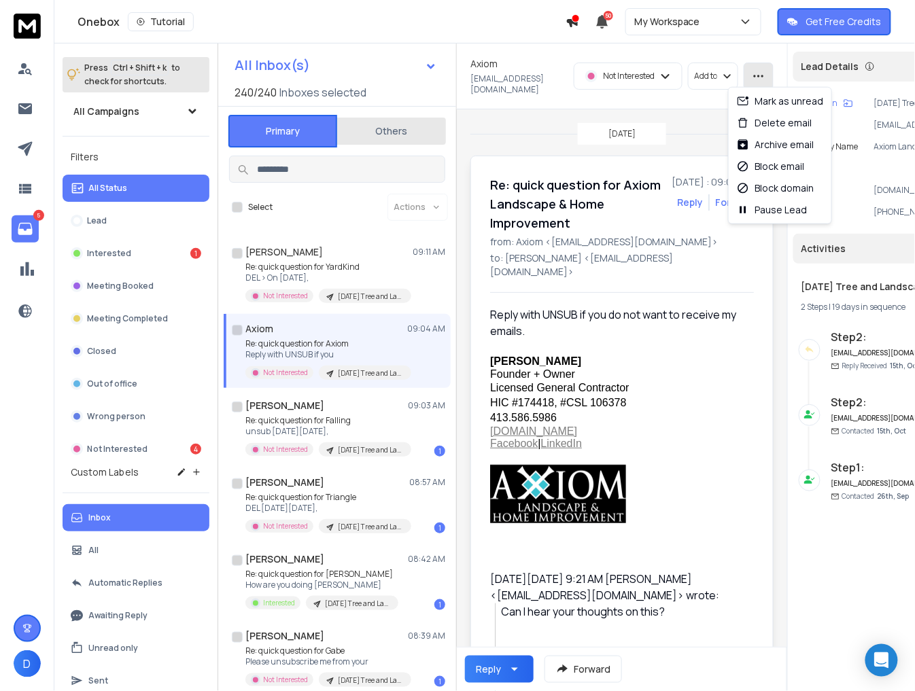
click at [764, 75] on icon "button" at bounding box center [759, 76] width 10 height 2
click at [773, 161] on div "Block email" at bounding box center [770, 167] width 67 height 14
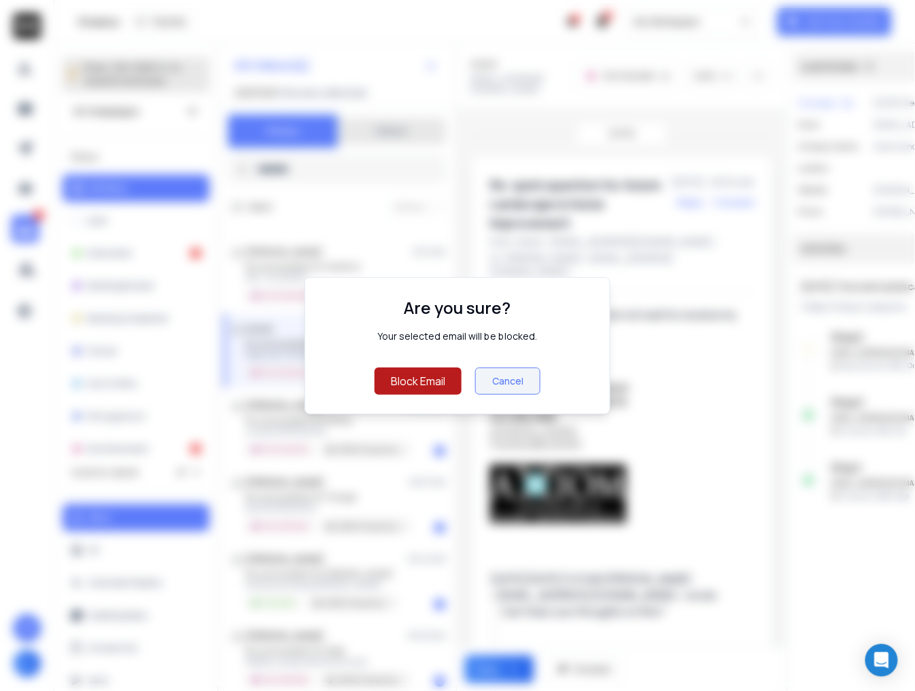
click at [415, 386] on button "Block Email" at bounding box center [417, 381] width 87 height 27
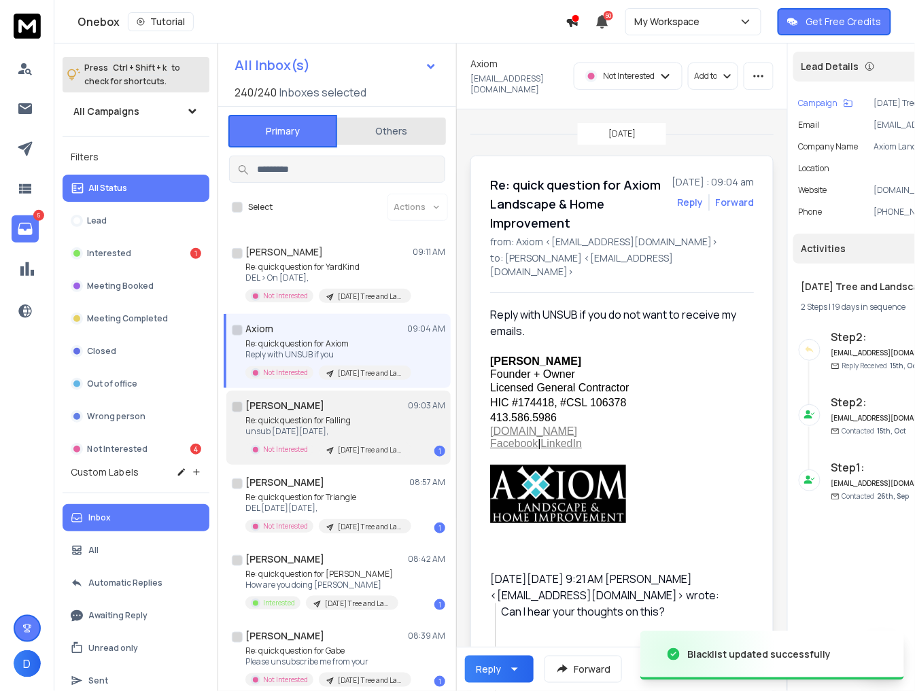
click at [343, 411] on div "Ryan Prange 09:03 AM" at bounding box center [345, 406] width 200 height 14
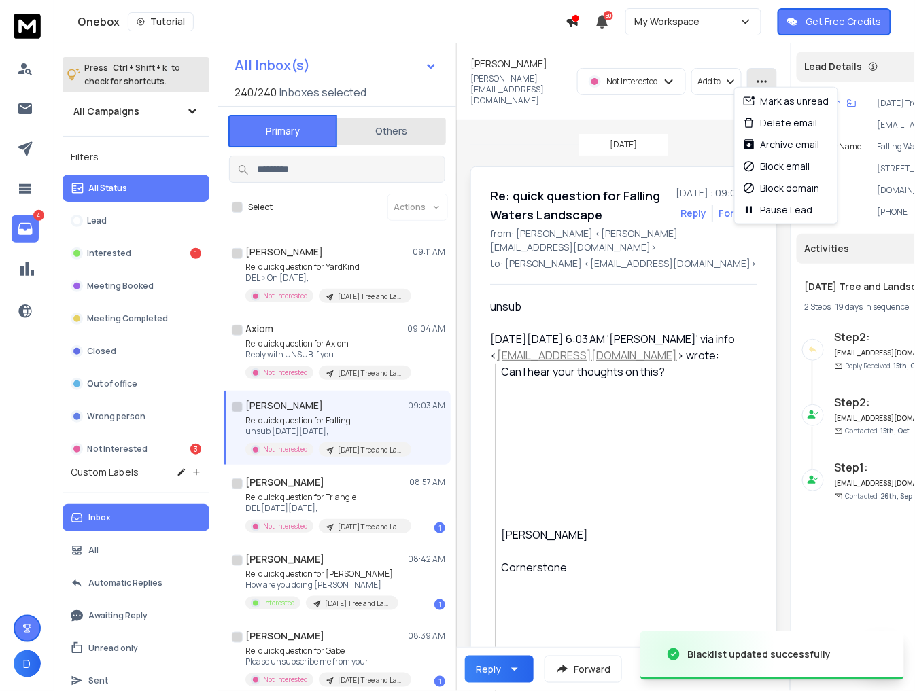
click at [777, 70] on button "button" at bounding box center [762, 81] width 30 height 27
click at [785, 162] on div "Block email" at bounding box center [776, 167] width 67 height 14
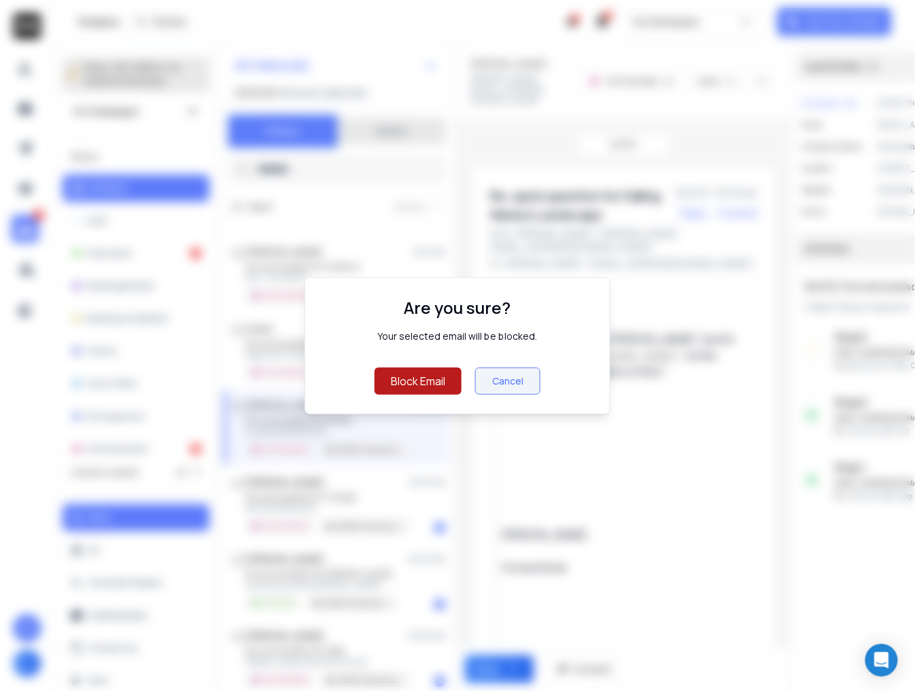
click at [417, 374] on button "Block Email" at bounding box center [417, 381] width 87 height 27
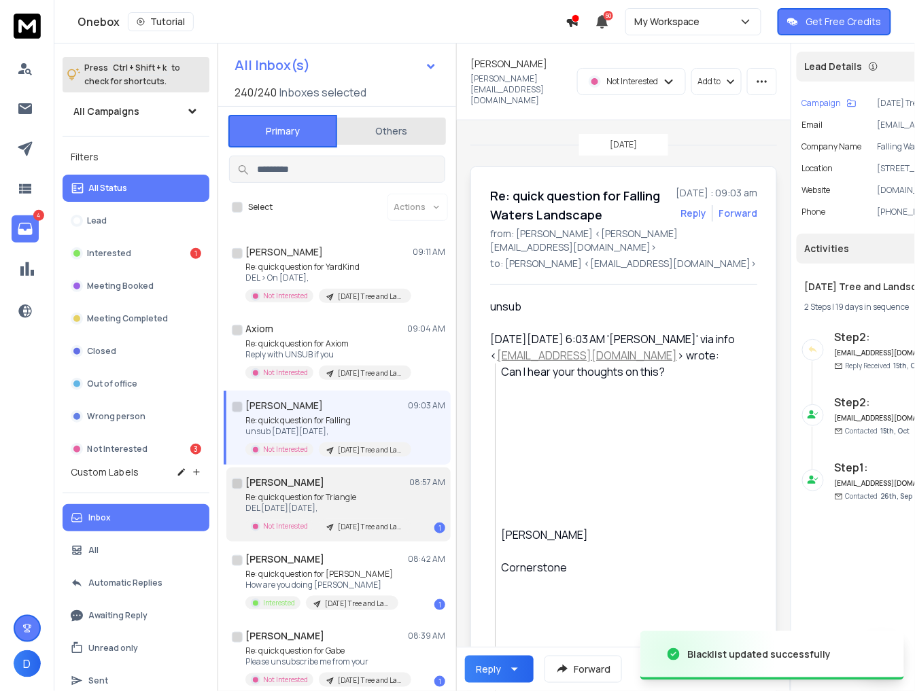
drag, startPoint x: 330, startPoint y: 497, endPoint x: 347, endPoint y: 492, distance: 17.0
click at [331, 497] on p "Re: quick question for Triangle" at bounding box center [326, 497] width 163 height 11
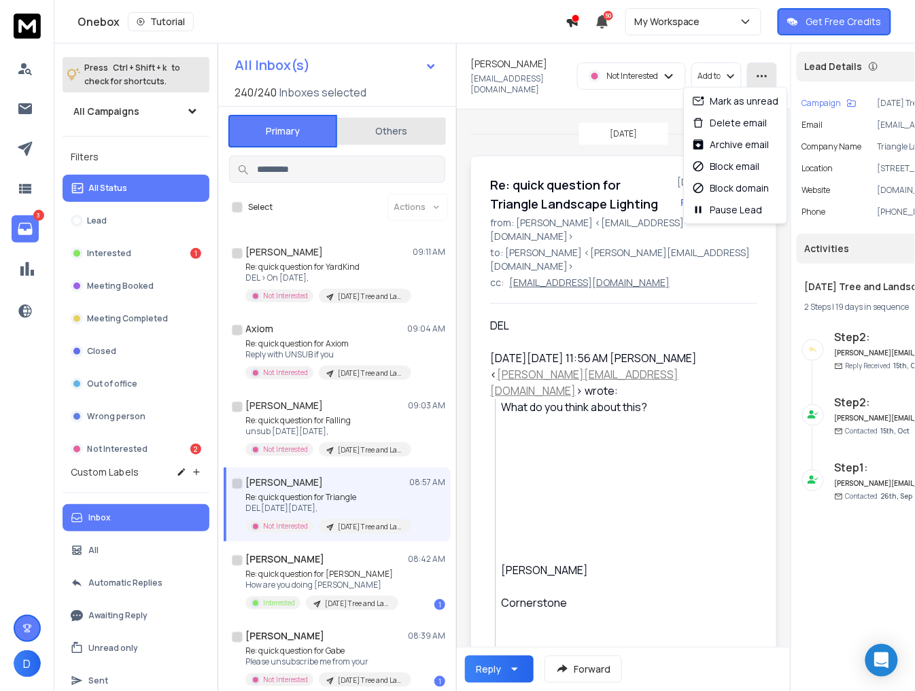
click at [766, 70] on icon "button" at bounding box center [762, 76] width 12 height 12
click at [718, 168] on div "Block email" at bounding box center [725, 167] width 67 height 14
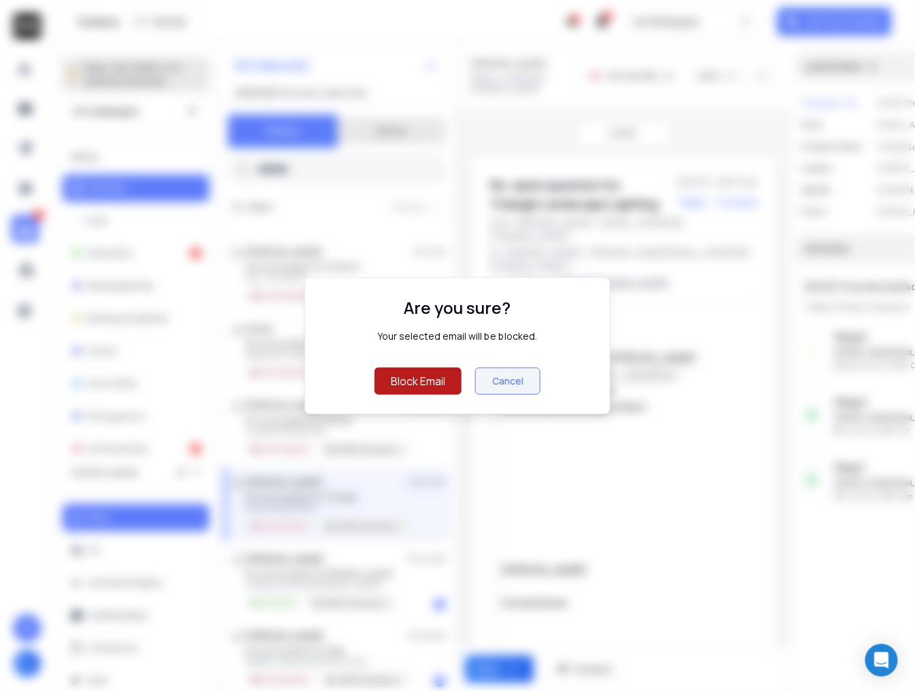
drag, startPoint x: 410, startPoint y: 385, endPoint x: 449, endPoint y: 396, distance: 41.1
click at [411, 385] on button "Block Email" at bounding box center [417, 381] width 87 height 27
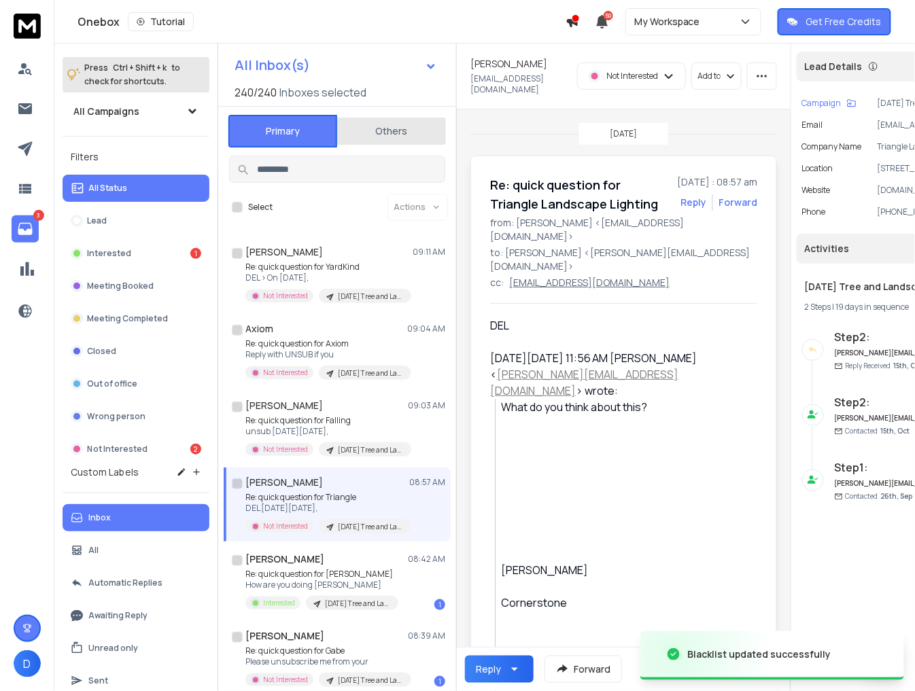
scroll to position [75, 0]
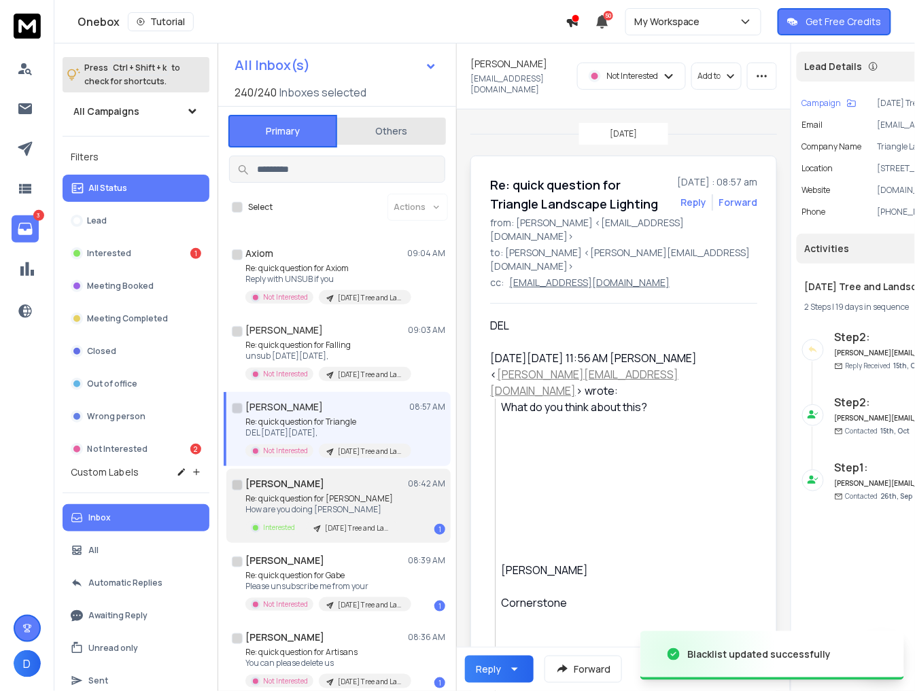
click at [349, 493] on p "Re: quick question for [PERSON_NAME]" at bounding box center [321, 498] width 153 height 11
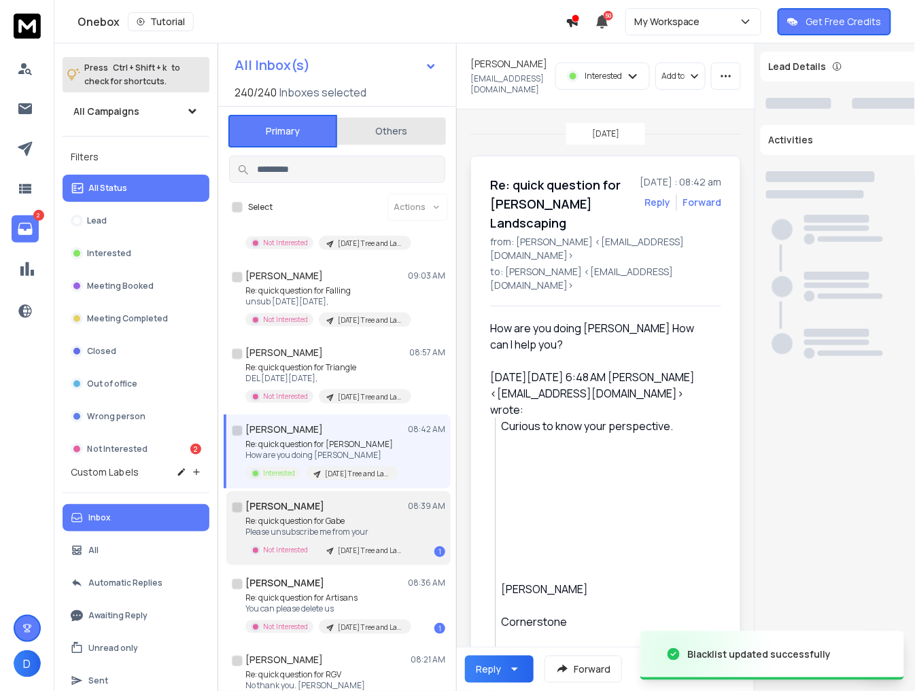
scroll to position [151, 0]
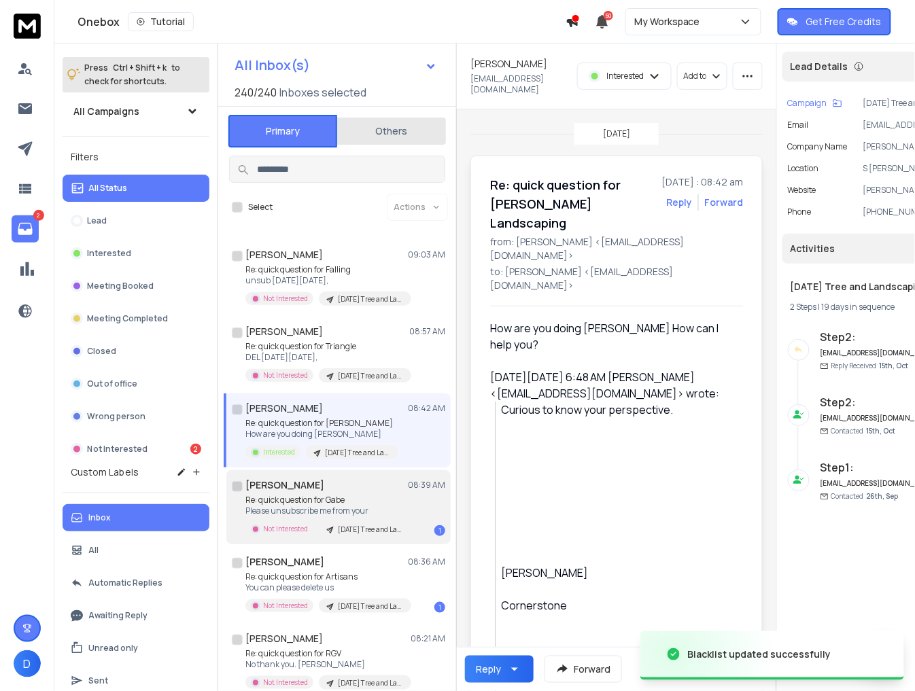
click at [367, 482] on div "Gabriel Matias 08:39 AM" at bounding box center [345, 485] width 200 height 14
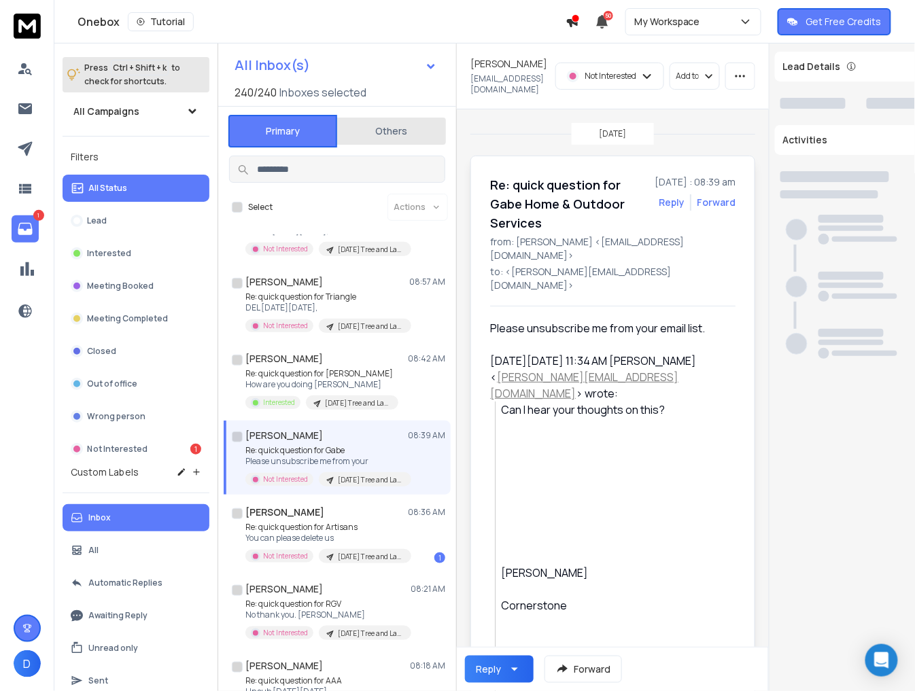
scroll to position [226, 0]
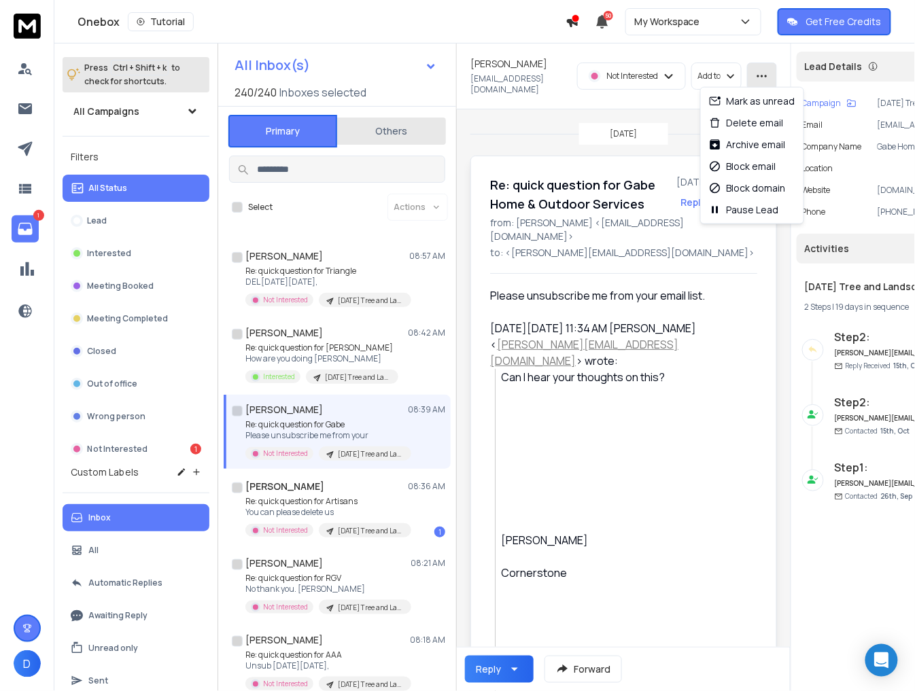
click at [777, 78] on button "button" at bounding box center [762, 76] width 30 height 27
click at [752, 161] on div "Block email" at bounding box center [742, 167] width 67 height 14
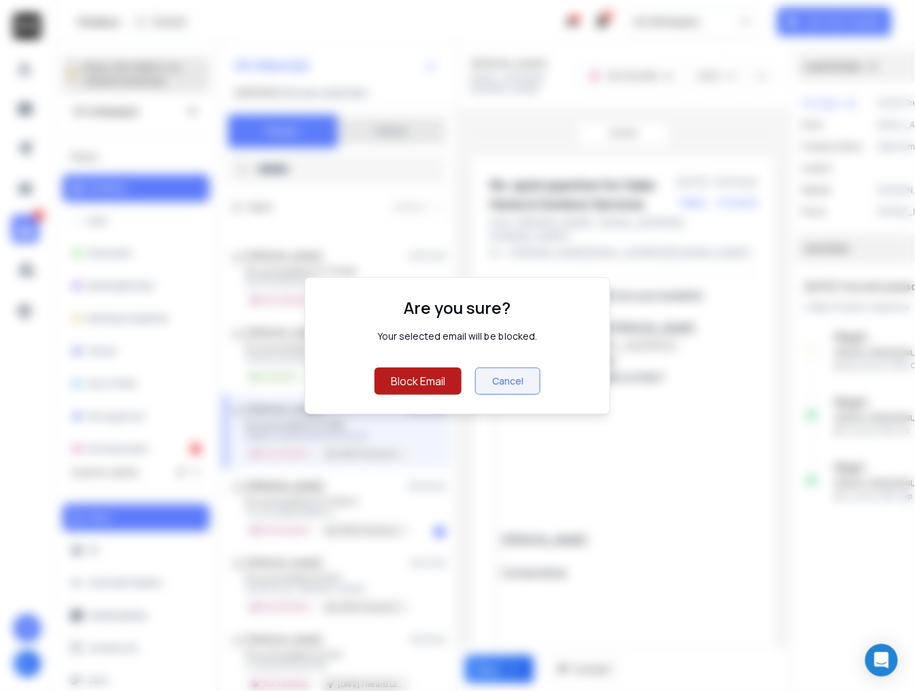
click at [429, 379] on button "Block Email" at bounding box center [417, 381] width 87 height 27
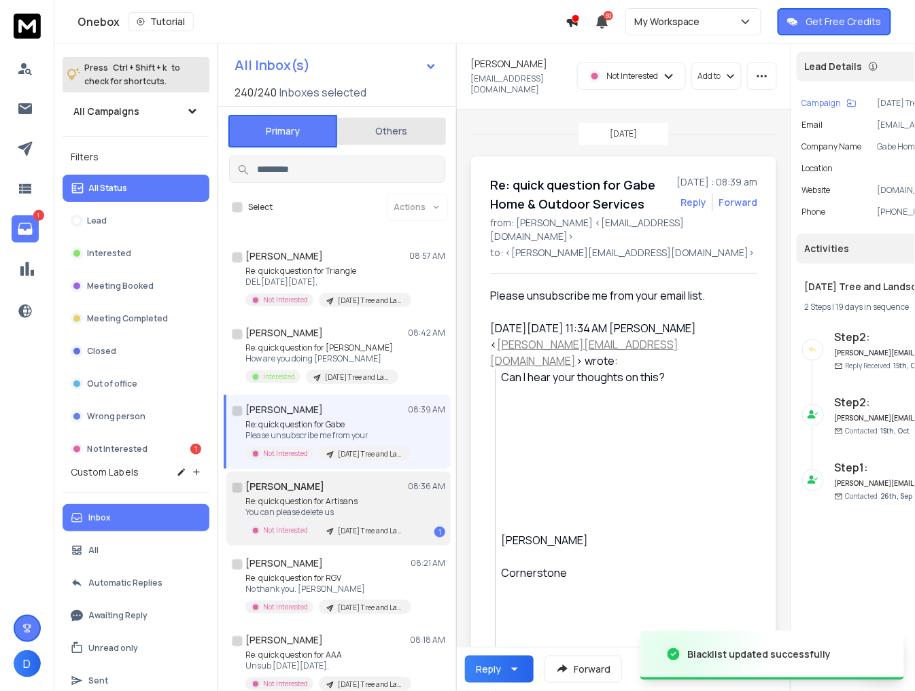
click at [385, 496] on p "Re: quick question for Artisans" at bounding box center [326, 501] width 163 height 11
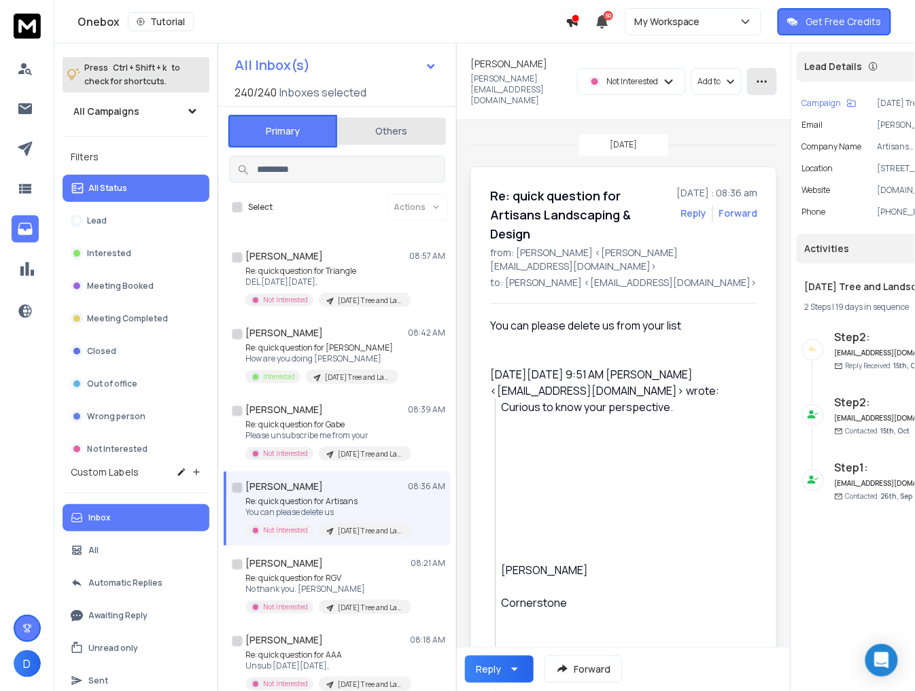
click at [768, 75] on icon "button" at bounding box center [762, 81] width 12 height 12
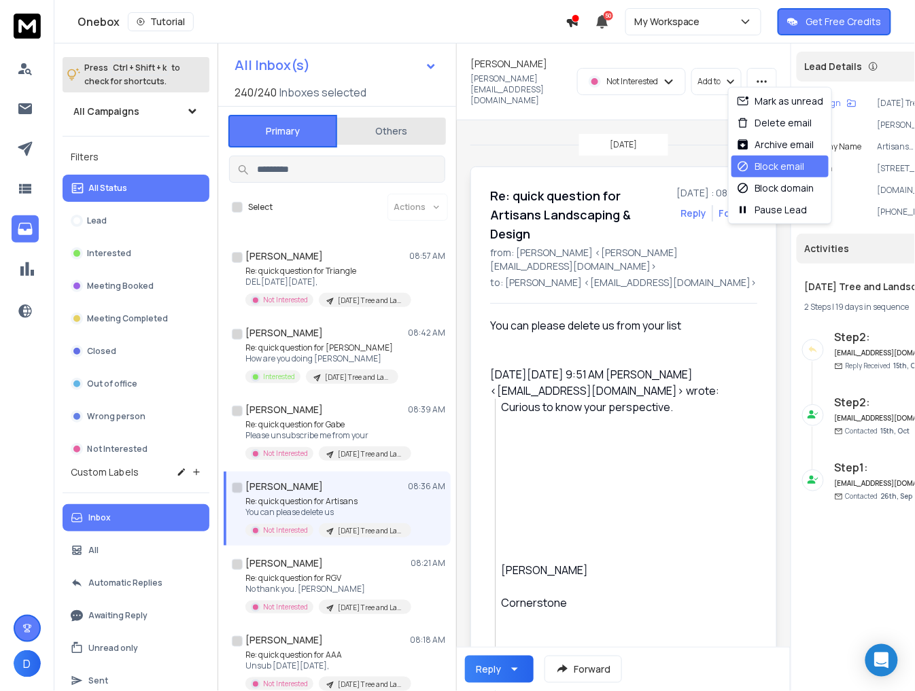
click at [758, 166] on div "Block email" at bounding box center [770, 167] width 67 height 14
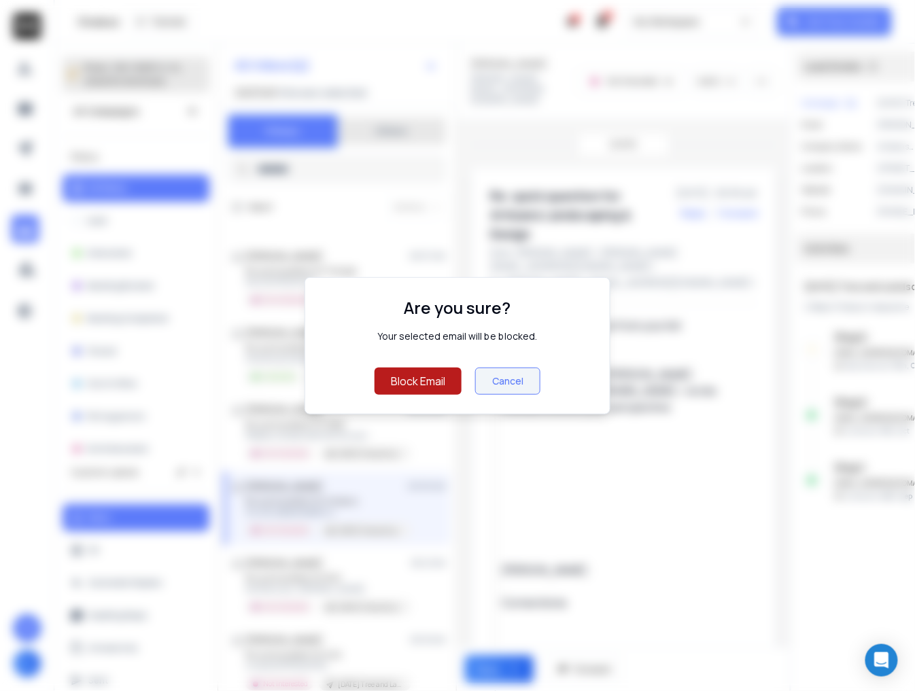
click at [425, 382] on button "Block Email" at bounding box center [417, 381] width 87 height 27
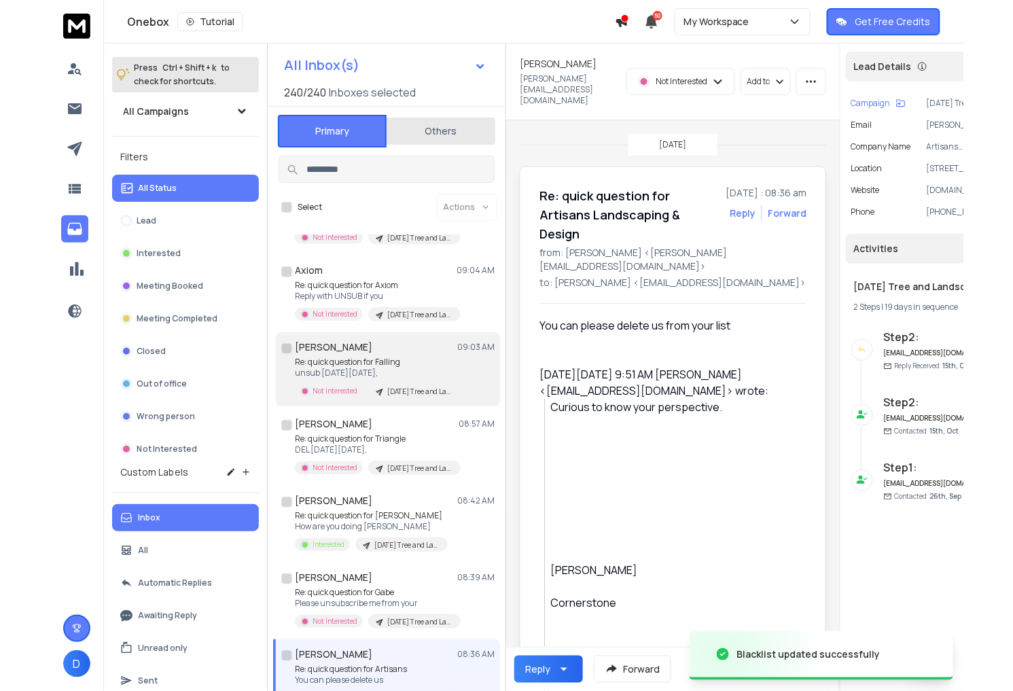
scroll to position [0, 0]
